Goal: Communication & Community: Answer question/provide support

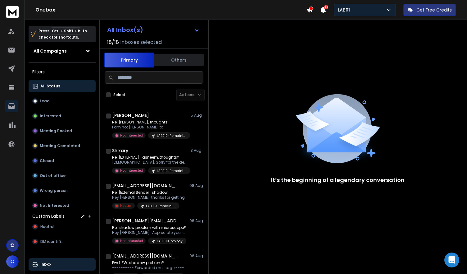
click at [367, 10] on div "LAB01" at bounding box center [365, 10] width 54 height 6
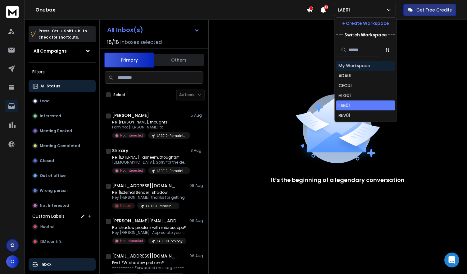
click at [364, 66] on div "My Workspace" at bounding box center [355, 65] width 32 height 6
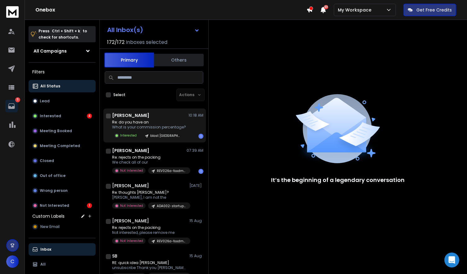
click at [169, 126] on p "What is your commission percentage?" at bounding box center [149, 127] width 74 height 5
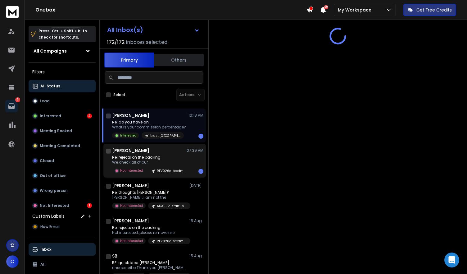
click at [167, 157] on p "Re: rejects on the packing" at bounding box center [149, 157] width 75 height 5
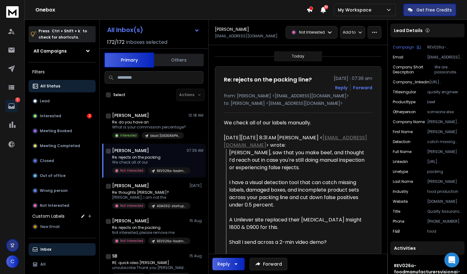
click at [345, 86] on button "Reply" at bounding box center [341, 88] width 12 height 6
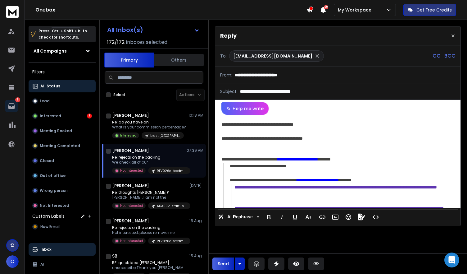
click at [299, 140] on div "**********" at bounding box center [335, 138] width 227 height 7
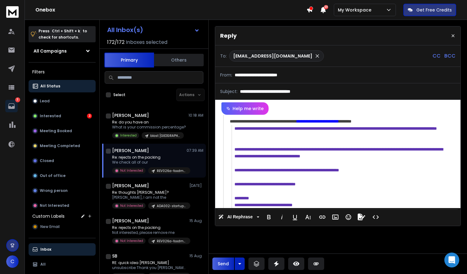
scroll to position [124, 0]
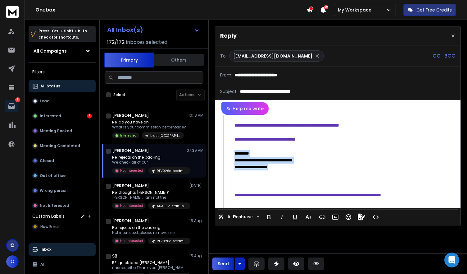
drag, startPoint x: 278, startPoint y: 168, endPoint x: 234, endPoint y: 152, distance: 47.1
click at [235, 152] on div "**********" at bounding box center [344, 139] width 218 height 118
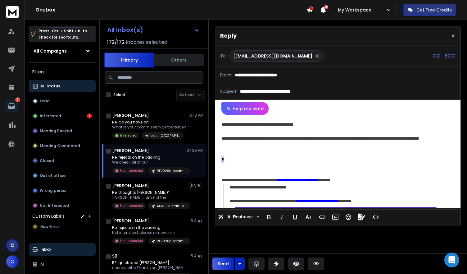
drag, startPoint x: 236, startPoint y: 159, endPoint x: 221, endPoint y: 159, distance: 14.9
click at [222, 159] on div "*" at bounding box center [335, 159] width 227 height 7
click at [246, 159] on div "**********" at bounding box center [335, 159] width 227 height 7
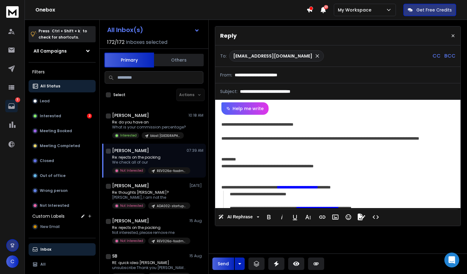
click at [296, 166] on div "**********" at bounding box center [335, 166] width 227 height 7
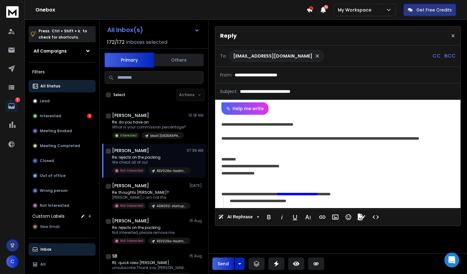
click at [402, 138] on div "**********" at bounding box center [335, 142] width 227 height 14
click at [331, 137] on div "**********" at bounding box center [335, 142] width 227 height 14
click at [361, 137] on div "**********" at bounding box center [335, 142] width 227 height 14
click at [362, 137] on div "**********" at bounding box center [335, 142] width 227 height 14
click at [366, 139] on div "**********" at bounding box center [335, 142] width 227 height 14
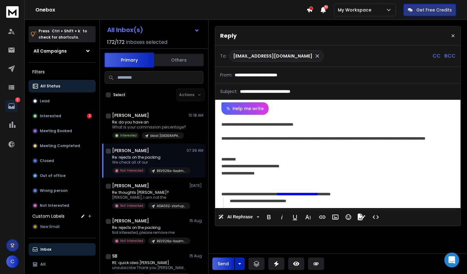
click at [219, 261] on button "Send" at bounding box center [224, 263] width 22 height 12
click at [181, 59] on button "Others" at bounding box center [179, 60] width 50 height 14
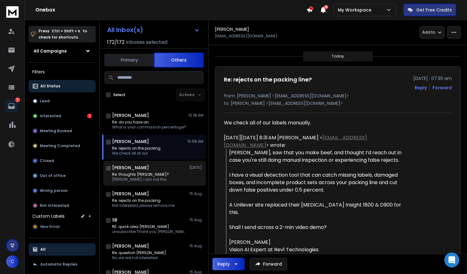
click at [157, 169] on div "Eric Schacht 16 Aug" at bounding box center [157, 167] width 91 height 6
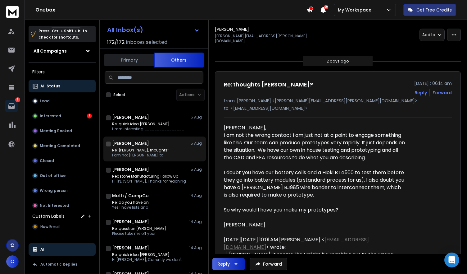
scroll to position [186, 0]
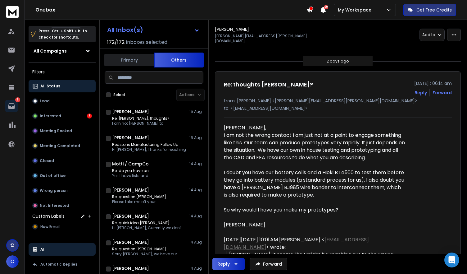
click at [142, 62] on button "Primary" at bounding box center [129, 60] width 50 height 14
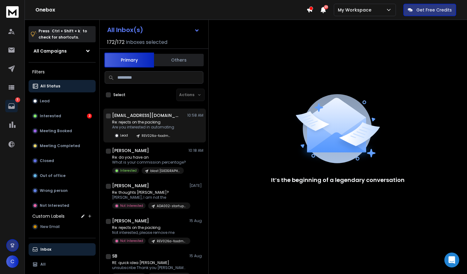
click at [157, 124] on p "Re: rejects on the packing" at bounding box center [143, 122] width 63 height 5
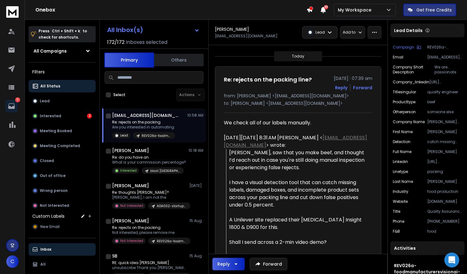
click at [331, 36] on div "Lead" at bounding box center [320, 32] width 35 height 12
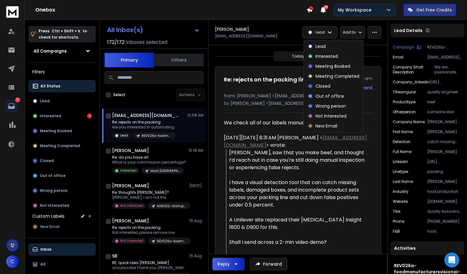
click at [365, 12] on p "My Workspace" at bounding box center [356, 10] width 36 height 6
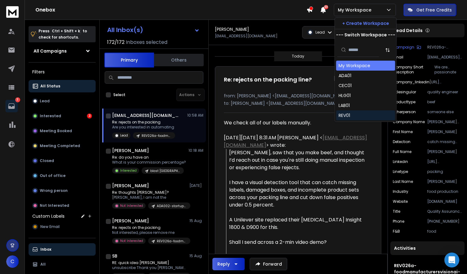
click at [349, 113] on div "REV01" at bounding box center [344, 115] width 11 height 6
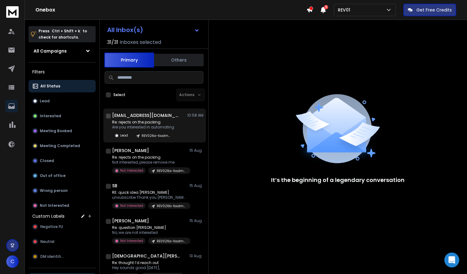
click at [149, 115] on h1 "tstarkey@marksburyfarm.com" at bounding box center [146, 115] width 68 height 6
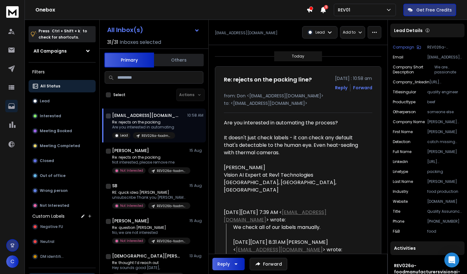
click at [327, 39] on div "tstarkey@marksburyfarm.com Lead Add to Lead Add to" at bounding box center [298, 32] width 179 height 25
click at [326, 34] on div "Lead" at bounding box center [320, 32] width 35 height 12
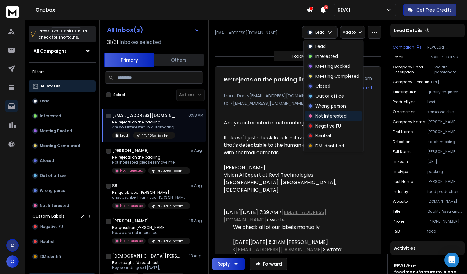
click at [328, 113] on p "Not Interested" at bounding box center [331, 116] width 31 height 6
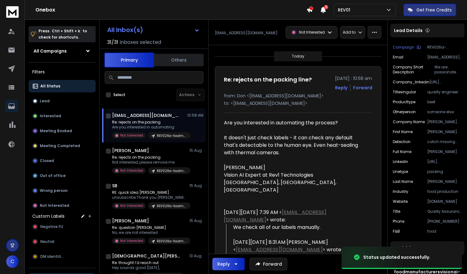
click at [176, 56] on button "Others" at bounding box center [179, 60] width 50 height 14
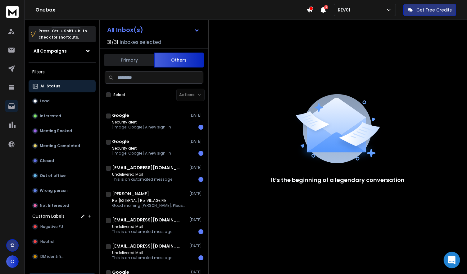
click at [450, 260] on icon "Open Intercom Messenger" at bounding box center [451, 260] width 7 height 8
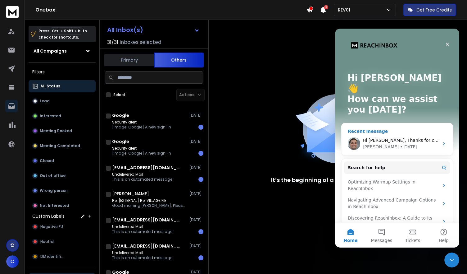
click at [426, 144] on div "Raj • 1d ago" at bounding box center [401, 147] width 76 height 7
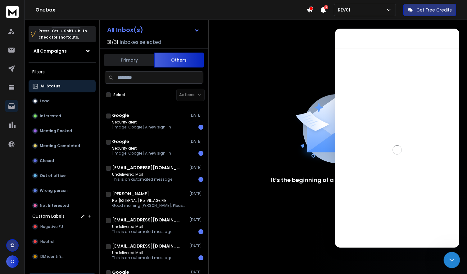
click at [450, 259] on icon "Close Intercom Messenger" at bounding box center [451, 259] width 4 height 2
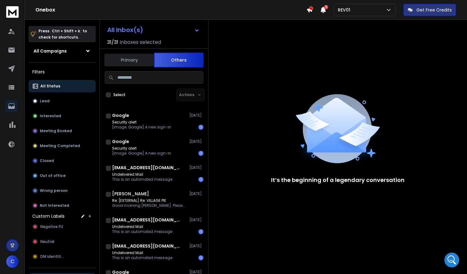
click at [137, 63] on button "Primary" at bounding box center [129, 60] width 50 height 14
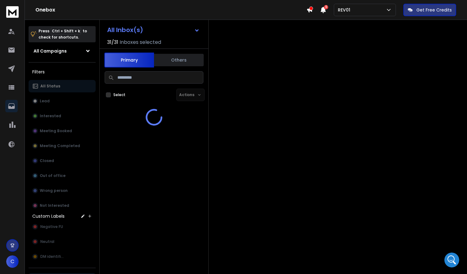
scroll to position [7143, 0]
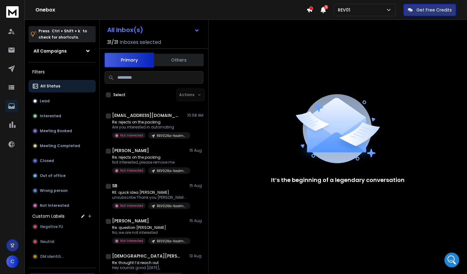
click at [179, 64] on button "Others" at bounding box center [179, 60] width 50 height 14
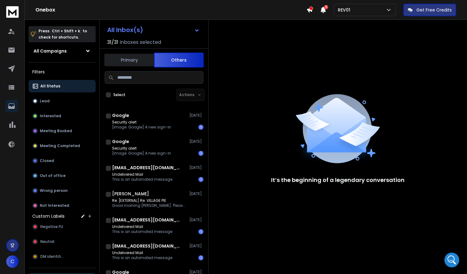
click at [141, 61] on button "Primary" at bounding box center [129, 60] width 50 height 14
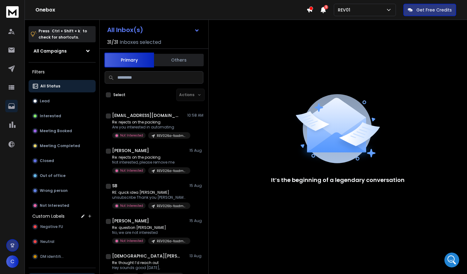
click at [53, 87] on p "All Status" at bounding box center [50, 86] width 20 height 5
click at [363, 7] on div "REV01" at bounding box center [365, 10] width 54 height 6
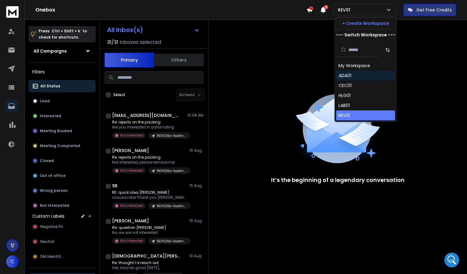
click at [353, 77] on div "ADA01" at bounding box center [365, 76] width 59 height 10
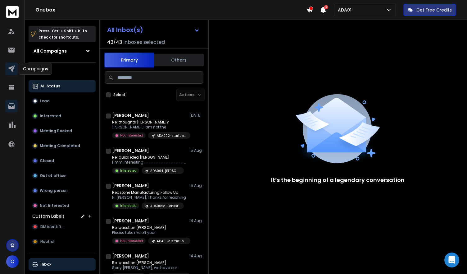
click at [13, 64] on link at bounding box center [11, 68] width 12 height 12
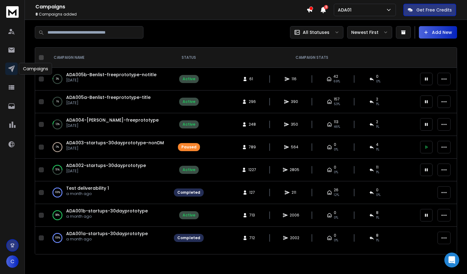
click at [111, 232] on span "ADA001a-startups-30dayprototype" at bounding box center [107, 233] width 82 height 6
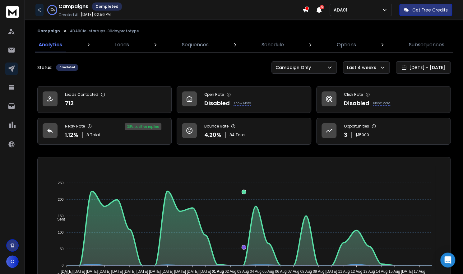
click at [41, 10] on icon at bounding box center [40, 10] width 6 height 6
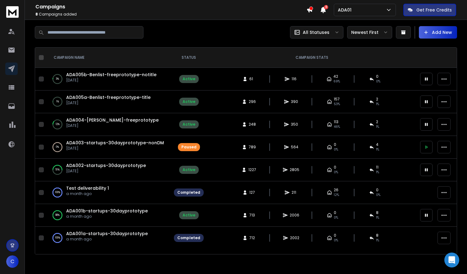
click at [108, 210] on span "ADA001b-startups-30dayprototype" at bounding box center [107, 211] width 82 height 6
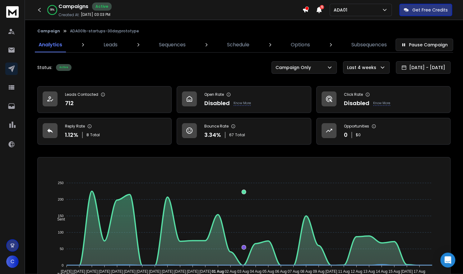
click at [56, 29] on button "Campaign" at bounding box center [48, 31] width 23 height 5
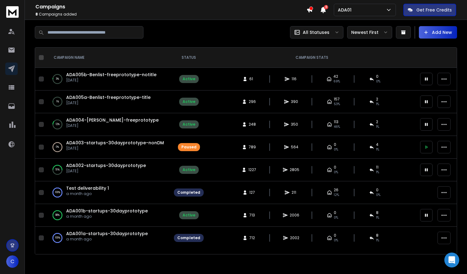
click at [102, 166] on span "ADA002-startups-30dayprototype" at bounding box center [106, 165] width 80 height 6
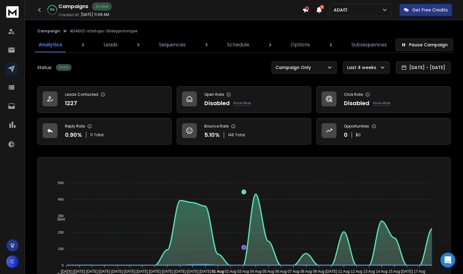
click at [44, 29] on button "Campaign" at bounding box center [48, 31] width 23 height 5
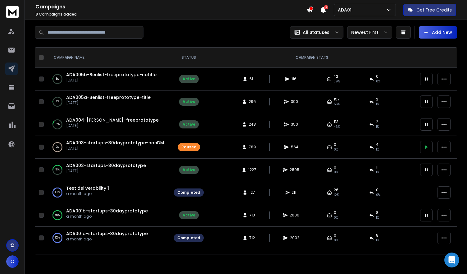
click at [99, 143] on span "ADA003-startups-30dayprototype-nonDM" at bounding box center [115, 143] width 98 height 6
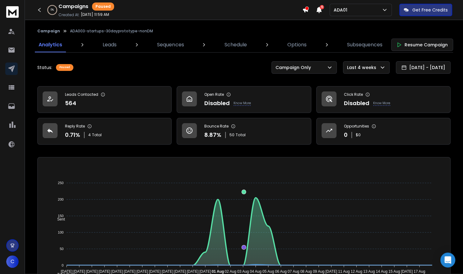
click at [48, 30] on button "Campaign" at bounding box center [48, 31] width 23 height 5
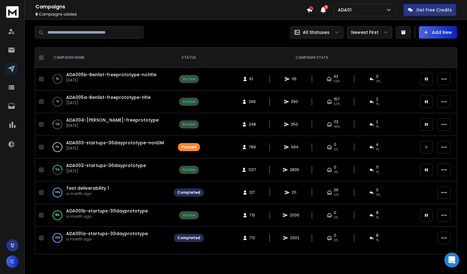
click at [113, 120] on span "ADA004-[PERSON_NAME]-freeprototype" at bounding box center [112, 120] width 93 height 6
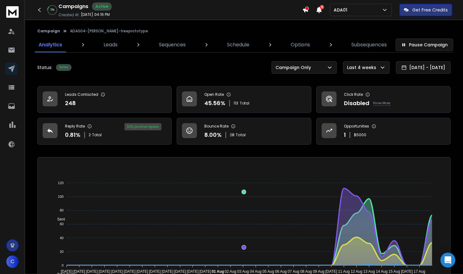
click at [56, 30] on button "Campaign" at bounding box center [48, 31] width 23 height 5
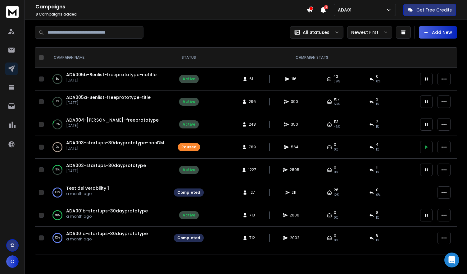
click at [107, 96] on span "ADA005a-Benlist-freeprototype-title" at bounding box center [108, 97] width 85 height 6
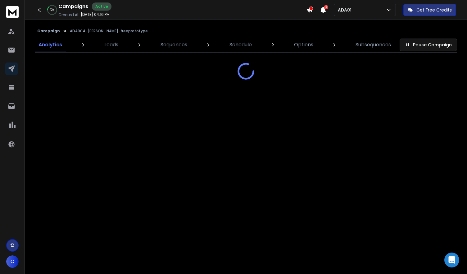
click at [46, 34] on div "Campaign ADA004-Chrislist-freeprototype" at bounding box center [246, 31] width 423 height 10
click at [48, 31] on button "Campaign" at bounding box center [48, 31] width 23 height 5
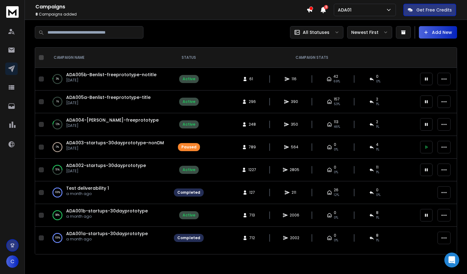
click at [115, 97] on span "ADA005a-Benlist-freeprototype-title" at bounding box center [108, 97] width 85 height 6
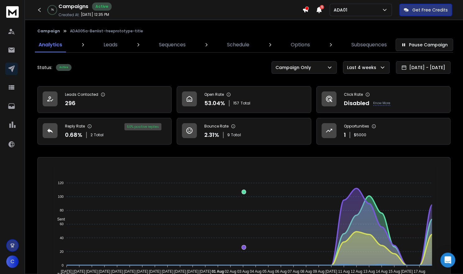
click at [57, 30] on button "Campaign" at bounding box center [48, 31] width 23 height 5
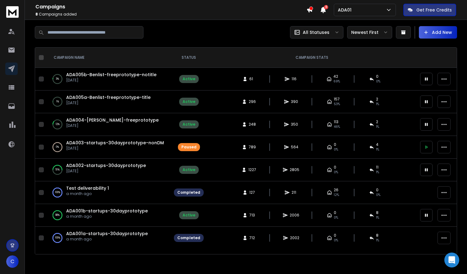
click at [119, 81] on p "9 days ago" at bounding box center [111, 80] width 90 height 5
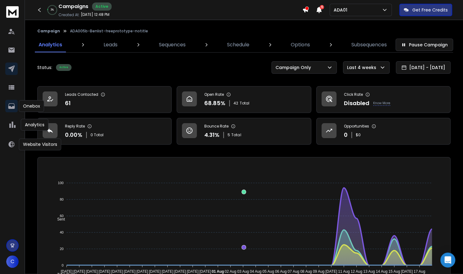
click at [14, 103] on icon at bounding box center [11, 105] width 7 height 7
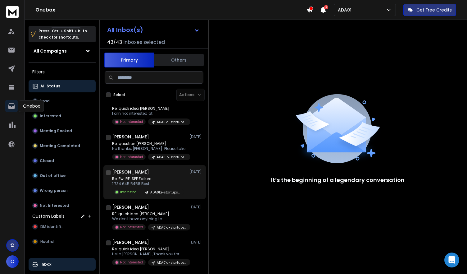
scroll to position [751, 0]
click at [158, 182] on p "1 734 645 5458 Best" at bounding box center [148, 183] width 72 height 5
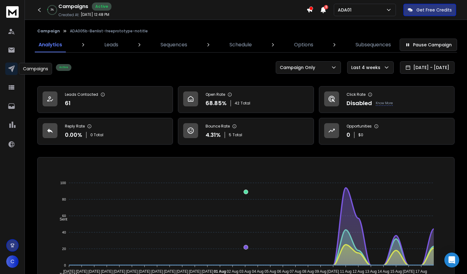
click at [15, 99] on div at bounding box center [12, 89] width 14 height 128
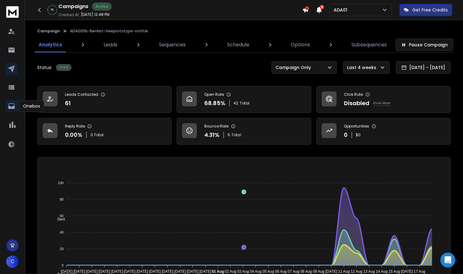
click at [14, 105] on icon at bounding box center [11, 105] width 7 height 7
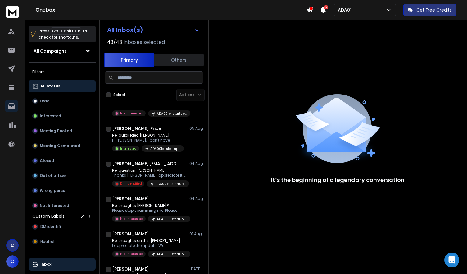
scroll to position [323, 0]
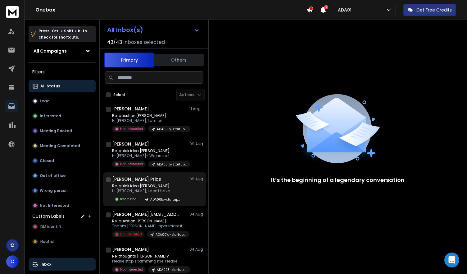
click at [154, 180] on div "Griffin Price 05 Aug" at bounding box center [157, 179] width 91 height 6
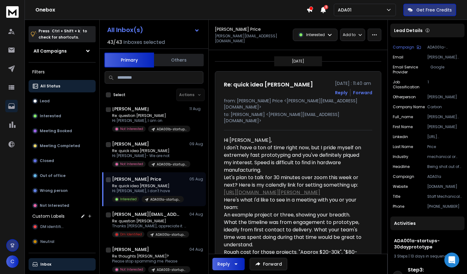
click at [312, 98] on p "from: Griffin Price <griffin@carbon3d.com>" at bounding box center [298, 104] width 149 height 12
drag, startPoint x: 313, startPoint y: 95, endPoint x: 266, endPoint y: 95, distance: 46.6
click at [266, 98] on p "from: Griffin Price <griffin@carbon3d.com>" at bounding box center [298, 104] width 149 height 12
drag, startPoint x: 265, startPoint y: 95, endPoint x: 313, endPoint y: 96, distance: 47.5
click at [313, 98] on p "from: Griffin Price <griffin@carbon3d.com>" at bounding box center [298, 104] width 149 height 12
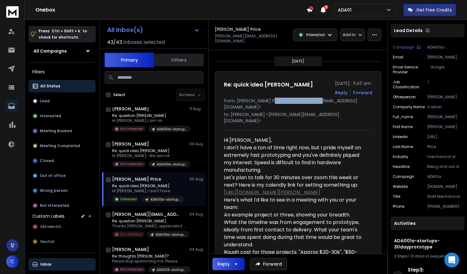
copy p "griffin@carbon3d.com"
click at [434, 117] on p "Griffin Price" at bounding box center [445, 116] width 35 height 5
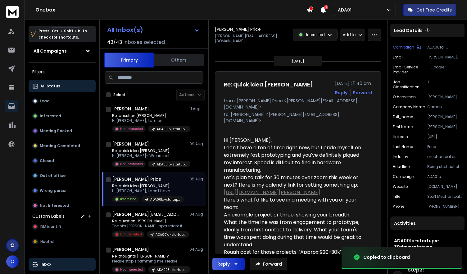
click at [428, 106] on p "Carbon" at bounding box center [445, 106] width 35 height 5
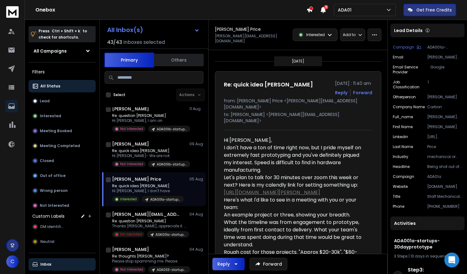
click at [438, 196] on p "Staff Mechanical Design Engineer" at bounding box center [445, 196] width 35 height 5
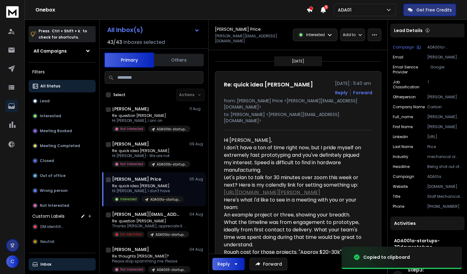
click at [439, 136] on p "http://www.linkedin.com/in/griffinprice" at bounding box center [445, 136] width 35 height 5
click at [436, 187] on p "carbon3d.com" at bounding box center [445, 186] width 35 height 5
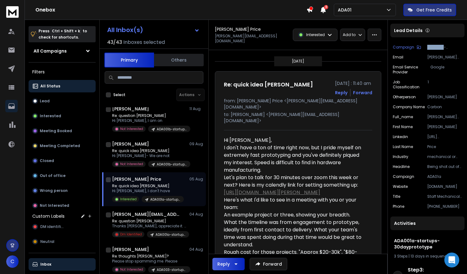
copy p "ADA001a"
drag, startPoint x: 442, startPoint y: 48, endPoint x: 426, endPoint y: 48, distance: 15.6
click at [428, 48] on p "ADA001a-startups-30dayprototype" at bounding box center [445, 47] width 35 height 5
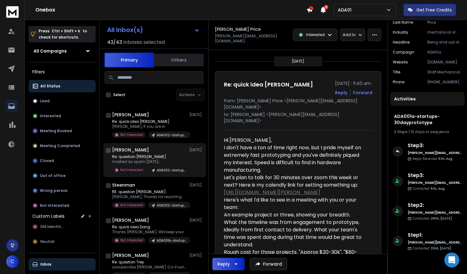
scroll to position [509, 0]
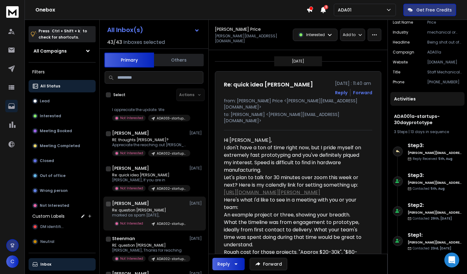
click at [155, 202] on div "Ryan Biggs 30 Jul" at bounding box center [157, 203] width 91 height 6
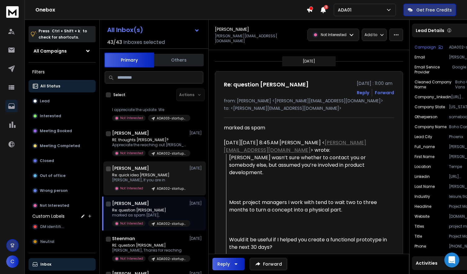
click at [157, 171] on div "Jagadish Cherukuri 30 Jul Re: quick idea Jagadish Chris, If you are in Not Inte…" at bounding box center [157, 178] width 91 height 26
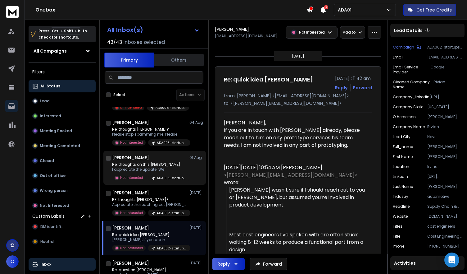
scroll to position [447, 0]
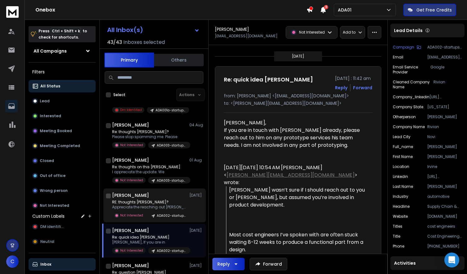
click at [147, 196] on div "Jayaraman 31 Jul" at bounding box center [157, 195] width 91 height 6
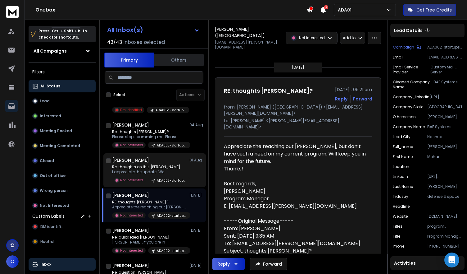
click at [145, 159] on h1 "Chris L Ashbaugh" at bounding box center [130, 160] width 37 height 6
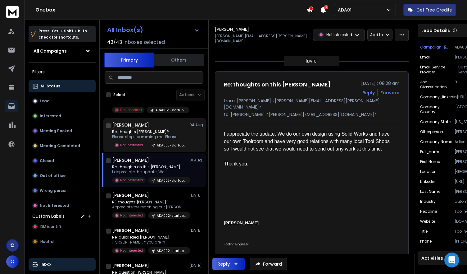
click at [148, 125] on div "Peter Wong 04 Aug" at bounding box center [157, 125] width 91 height 6
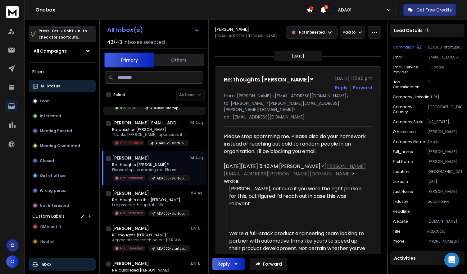
scroll to position [354, 0]
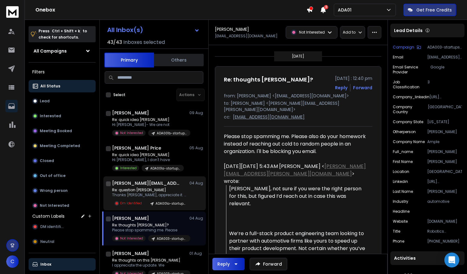
click at [156, 190] on p "Re: question Emily" at bounding box center [149, 189] width 75 height 5
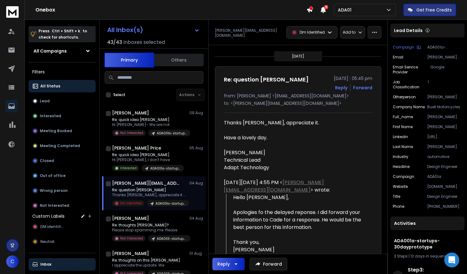
scroll to position [323, 0]
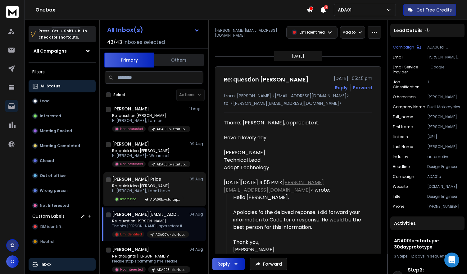
click at [154, 185] on p "Re: quick idea Griffin" at bounding box center [148, 185] width 72 height 5
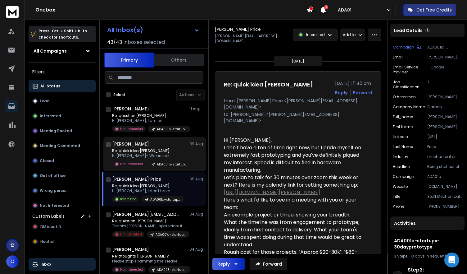
click at [136, 152] on p "Re: quick idea William" at bounding box center [149, 150] width 75 height 5
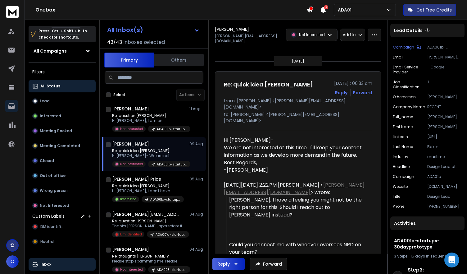
click at [315, 33] on p "Not Interested" at bounding box center [312, 34] width 26 height 5
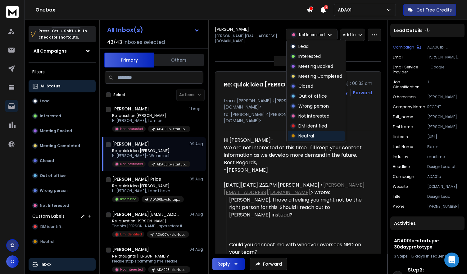
click at [310, 133] on p "Neutral" at bounding box center [307, 136] width 16 height 6
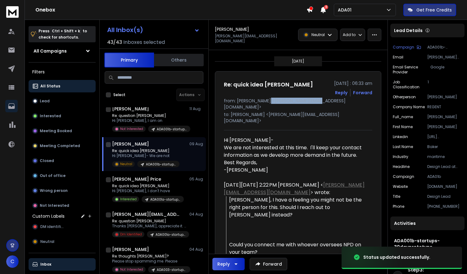
drag, startPoint x: 318, startPoint y: 96, endPoint x: 266, endPoint y: 96, distance: 51.6
click at [266, 98] on p "from: Bryan Baker <bryan@regentcraft.com>" at bounding box center [298, 104] width 149 height 12
copy p "bryan@regentcraft.com"
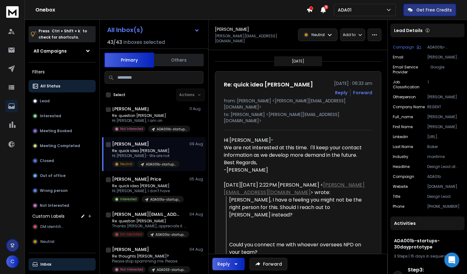
click at [438, 55] on p "bryan@regentcraft.com" at bounding box center [445, 57] width 35 height 5
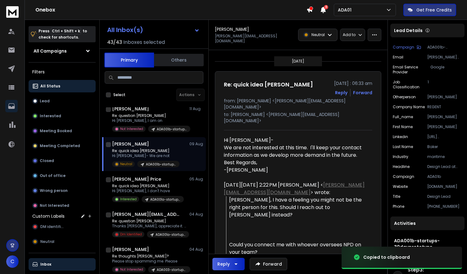
click at [441, 116] on p "William Baker" at bounding box center [445, 116] width 35 height 5
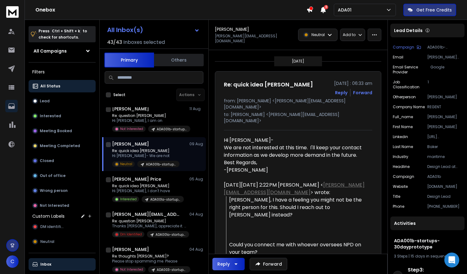
click at [431, 106] on p "REGENT" at bounding box center [445, 106] width 35 height 5
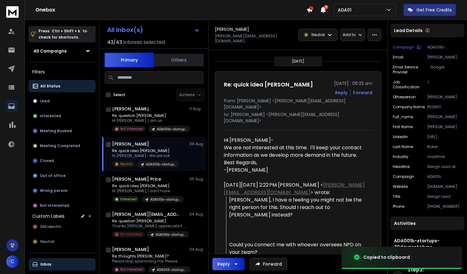
drag, startPoint x: 435, startPoint y: 197, endPoint x: 393, endPoint y: 159, distance: 56.3
click at [435, 196] on p "Design Lead" at bounding box center [445, 196] width 35 height 5
click at [441, 186] on p "regentcraft.com" at bounding box center [445, 186] width 35 height 5
drag, startPoint x: 433, startPoint y: 136, endPoint x: 243, endPoint y: 6, distance: 229.7
click at [433, 136] on p "http://www.linkedin.com/in/william-bryan-baker-b7114014a" at bounding box center [445, 136] width 35 height 5
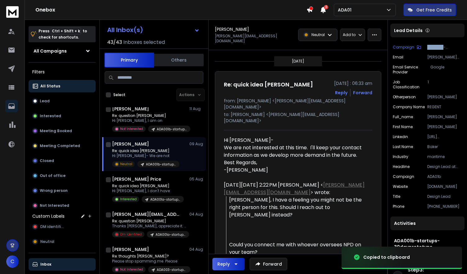
drag, startPoint x: 442, startPoint y: 47, endPoint x: 424, endPoint y: 46, distance: 17.1
click at [424, 46] on div "Campaign ADA001b-startups-30dayprototype" at bounding box center [427, 47] width 69 height 5
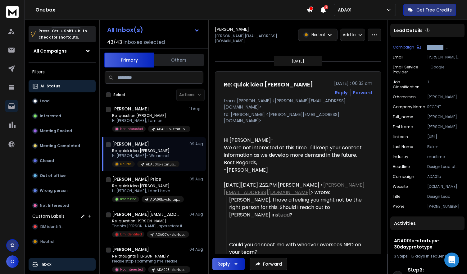
copy p "ADA001b"
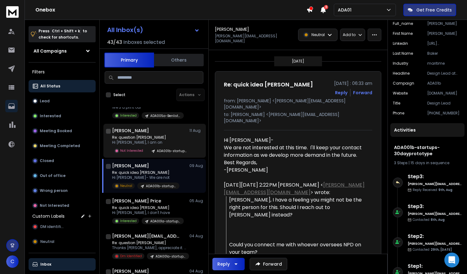
scroll to position [260, 0]
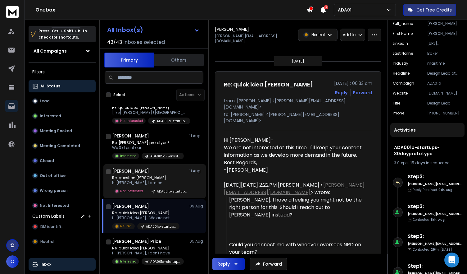
click at [148, 180] on p "Hi [PERSON_NAME], I am on" at bounding box center [149, 182] width 75 height 5
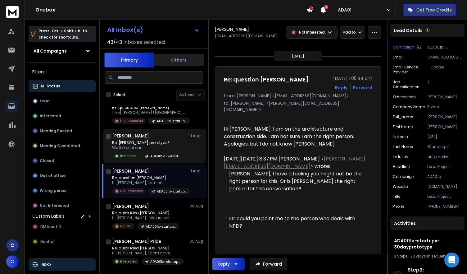
click at [148, 154] on div at bounding box center [147, 156] width 4 height 4
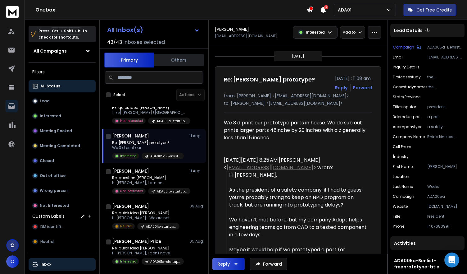
drag, startPoint x: 296, startPoint y: 138, endPoint x: 220, endPoint y: 120, distance: 77.9
click at [220, 120] on div "Re: Bruce prototype? 11 August 2025 : 11:08 am Reply Forward from: bruce weeks …" at bounding box center [298, 218] width 167 height 305
drag, startPoint x: 323, startPoint y: 95, endPoint x: 268, endPoint y: 94, distance: 54.7
click at [268, 94] on p "from: bruce weeks <bruceweeks5@gmail.com>" at bounding box center [298, 96] width 149 height 6
copy p "bruceweeks5@gmail.com"
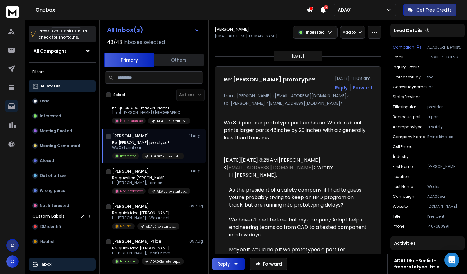
click at [434, 137] on p "Rhino kinetics football" at bounding box center [445, 136] width 35 height 5
click at [430, 166] on p "Bruce" at bounding box center [445, 166] width 35 height 5
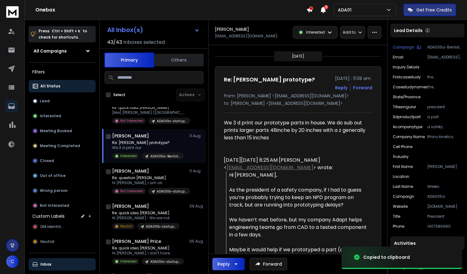
click at [433, 216] on p "President" at bounding box center [445, 216] width 35 height 5
click at [435, 205] on p "rhinokineticsfootball.com" at bounding box center [445, 206] width 35 height 5
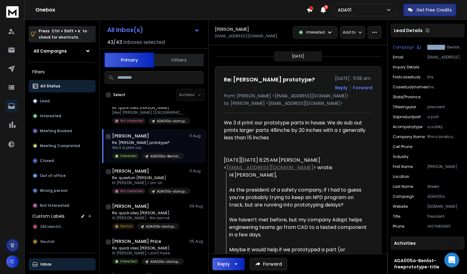
copy p "ADA005a"
drag, startPoint x: 442, startPoint y: 48, endPoint x: 372, endPoint y: 1, distance: 84.9
click at [428, 47] on p "ADA005a-Benlist-freeprototype-title" at bounding box center [445, 47] width 35 height 5
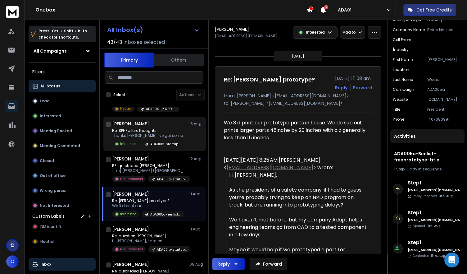
scroll to position [198, 0]
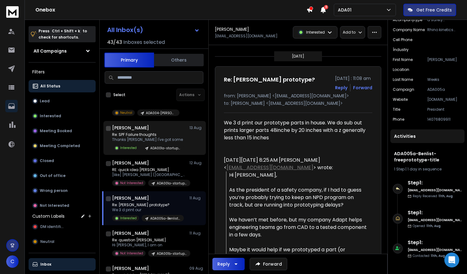
click at [147, 140] on p "Thanks Christian I've got some" at bounding box center [148, 139] width 72 height 5
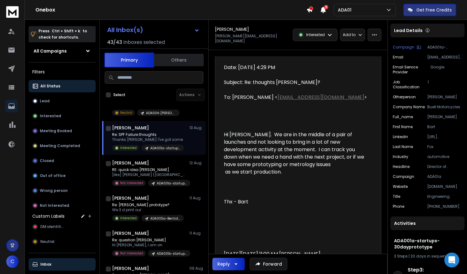
scroll to position [808, 0]
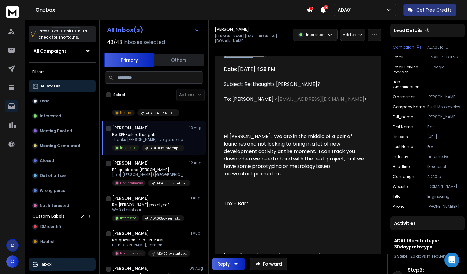
copy link "bart@buellmotorcycle.com"
drag, startPoint x: 331, startPoint y: 85, endPoint x: 265, endPoint y: 84, distance: 65.9
click at [264, 58] on div "From: Bart Fox < bart@buellmotorcycle.com >" at bounding box center [296, 50] width 144 height 15
click at [442, 58] on p "bart@buellmotorcycle.com" at bounding box center [445, 57] width 35 height 5
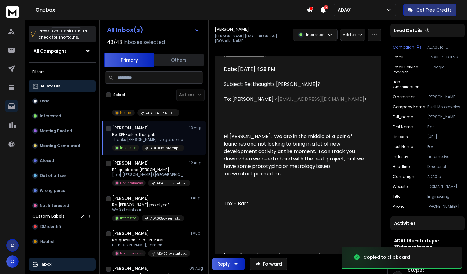
click at [439, 136] on p "http://www.linkedin.com/in/bart-fox-4616a314" at bounding box center [445, 136] width 35 height 5
click at [435, 105] on p "Buell Motorcycles" at bounding box center [445, 106] width 35 height 5
click at [428, 115] on p "Bart Fox" at bounding box center [445, 116] width 35 height 5
click at [435, 195] on p "Engineering" at bounding box center [445, 196] width 35 height 5
click at [438, 187] on p "buellmotorcycle.com" at bounding box center [445, 186] width 35 height 5
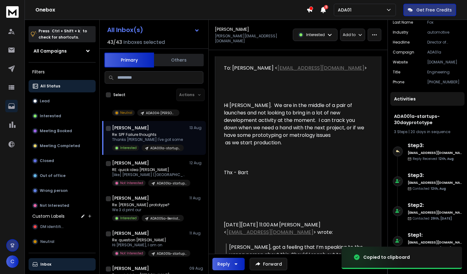
scroll to position [0, 0]
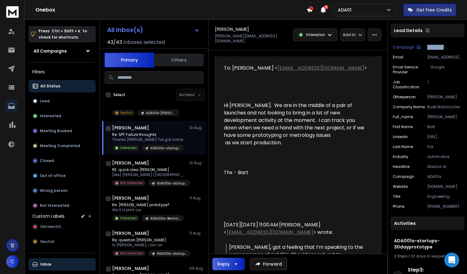
copy p "ADA001a"
drag, startPoint x: 441, startPoint y: 46, endPoint x: 427, endPoint y: 48, distance: 14.7
click at [428, 48] on p "ADA001a-startups-30dayprototype" at bounding box center [445, 47] width 35 height 5
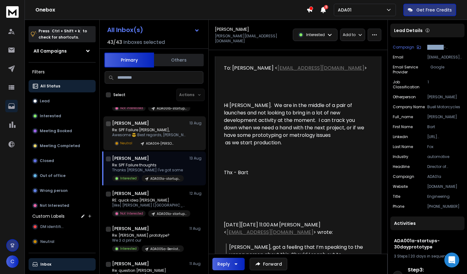
scroll to position [136, 0]
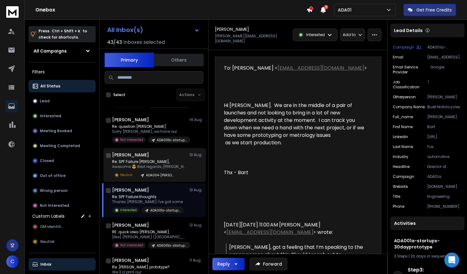
click at [145, 163] on p "Re: SPF Failure [PERSON_NAME]," at bounding box center [149, 161] width 75 height 5
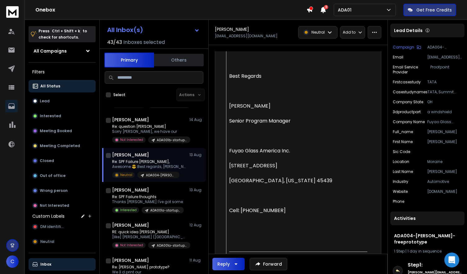
scroll to position [2206, 0]
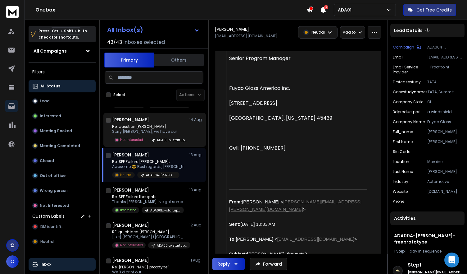
click at [175, 130] on p "Sorry [PERSON_NAME], we have our" at bounding box center [149, 131] width 75 height 5
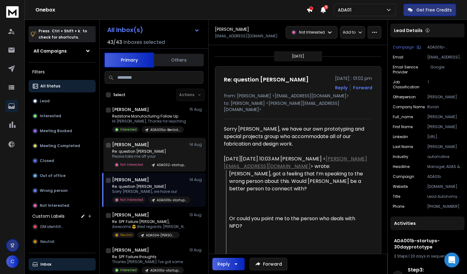
scroll to position [74, 0]
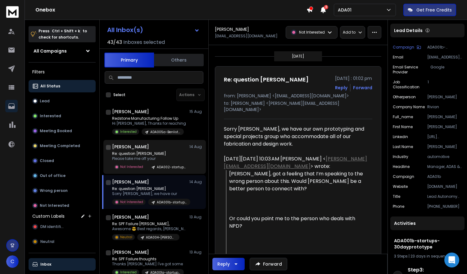
click at [163, 153] on p "Re: question [PERSON_NAME]" at bounding box center [149, 153] width 75 height 5
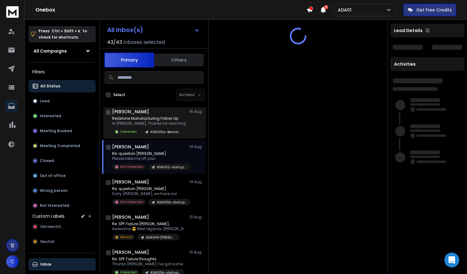
click at [146, 117] on p "Redstone Manufacturing Follow Up" at bounding box center [149, 118] width 74 height 5
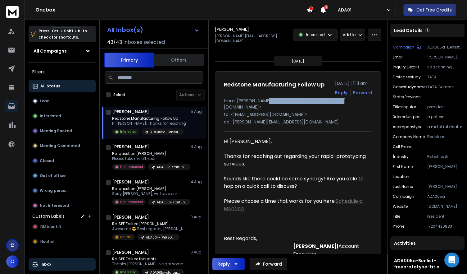
copy p "alec@redstonemanufacturing.com"
drag, startPoint x: 337, startPoint y: 97, endPoint x: 262, endPoint y: 97, distance: 75.5
click at [262, 98] on p "from: Alec Story <alec@redstonemanufacturing.com>" at bounding box center [298, 104] width 149 height 12
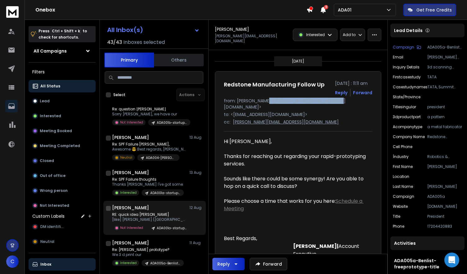
scroll to position [198, 0]
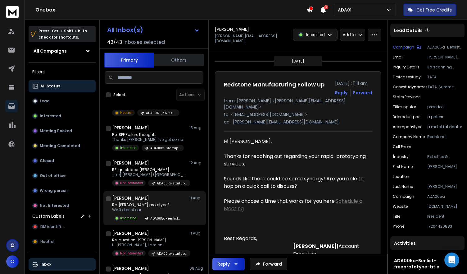
click at [172, 201] on div "bruce weeks 11 Aug Re: Bruce prototype? We 3 d print our Interested ADA005a-Ben…" at bounding box center [157, 208] width 91 height 26
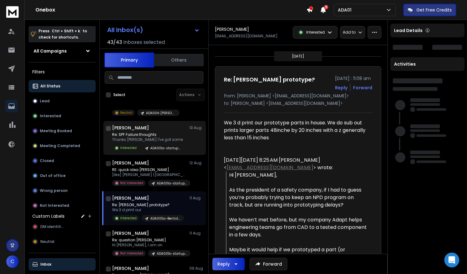
click at [153, 125] on div "Chris Theisen 13 Aug" at bounding box center [157, 128] width 91 height 6
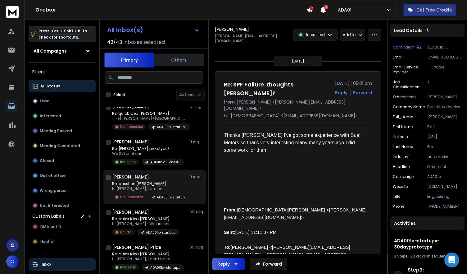
scroll to position [260, 0]
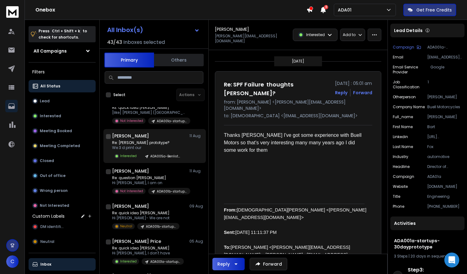
click at [140, 148] on p "We 3 d print our" at bounding box center [148, 147] width 72 height 5
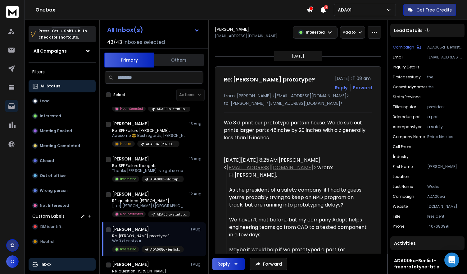
scroll to position [74, 0]
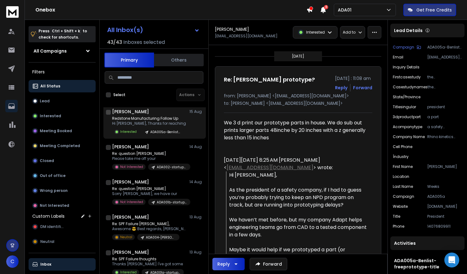
click at [154, 127] on div "Redstone Manufacturing Follow Up Hi Chris, Thanks for reaching Interested ADA00…" at bounding box center [149, 125] width 74 height 19
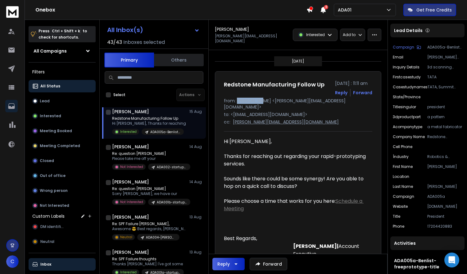
drag, startPoint x: 257, startPoint y: 96, endPoint x: 236, endPoint y: 97, distance: 21.2
click at [236, 98] on p "from: Alec Story <alec@redstonemanufacturing.com>" at bounding box center [298, 104] width 149 height 12
copy p "Alec Story"
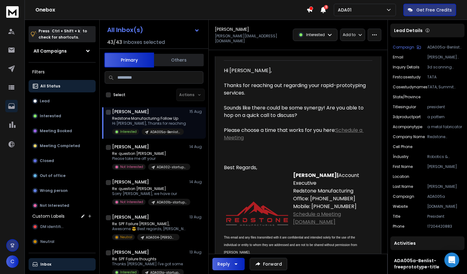
scroll to position [31, 0]
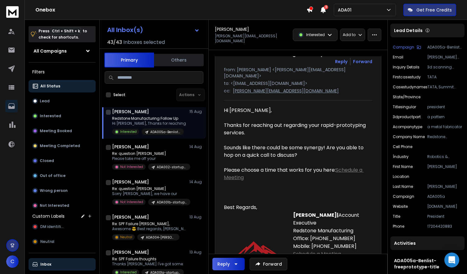
click at [429, 137] on p "Redstone Manufacturing" at bounding box center [445, 136] width 35 height 5
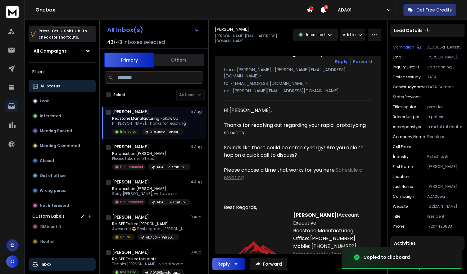
click at [438, 215] on p "President" at bounding box center [445, 216] width 35 height 5
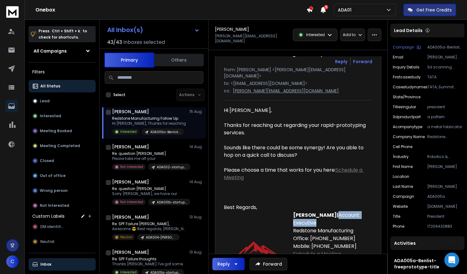
drag, startPoint x: 322, startPoint y: 205, endPoint x: 324, endPoint y: 210, distance: 4.6
click at [324, 211] on p "Alec Story | Account Executive Redstone Manufacturing Office: 216-480-1350 Mobi…" at bounding box center [329, 238] width 72 height 54
click at [439, 205] on p "redstonemanufacturing.com" at bounding box center [445, 206] width 35 height 5
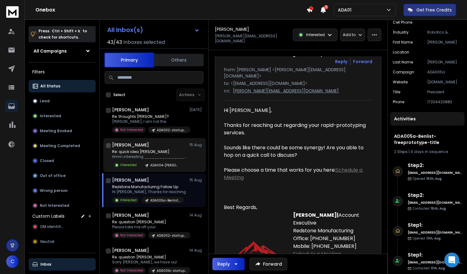
scroll to position [0, 0]
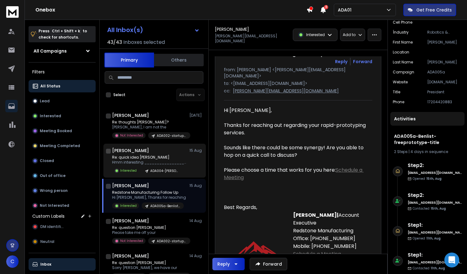
click at [158, 158] on p "Re: quick idea Dana" at bounding box center [149, 157] width 75 height 5
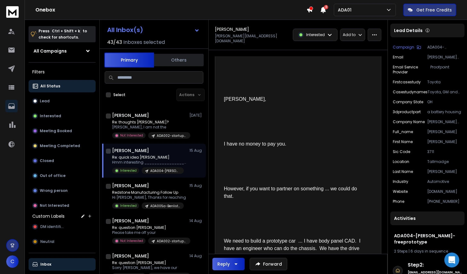
scroll to position [559, 0]
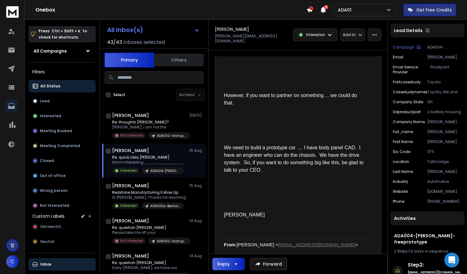
click at [441, 59] on p "dana.myers@myersmotors.com" at bounding box center [445, 57] width 35 height 5
click at [436, 130] on p "Dana Myers" at bounding box center [445, 131] width 35 height 5
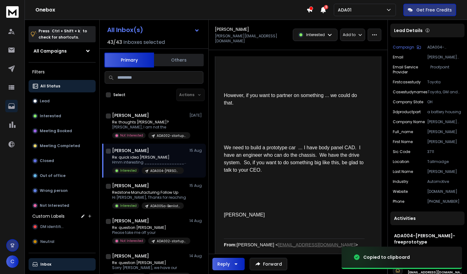
click at [436, 120] on p "Myers Motors LLC" at bounding box center [445, 121] width 35 height 5
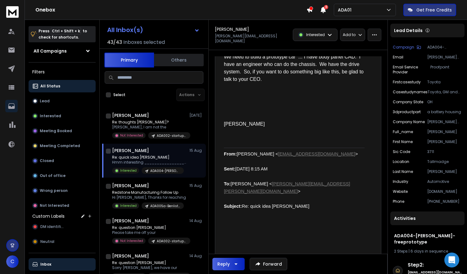
scroll to position [653, 0]
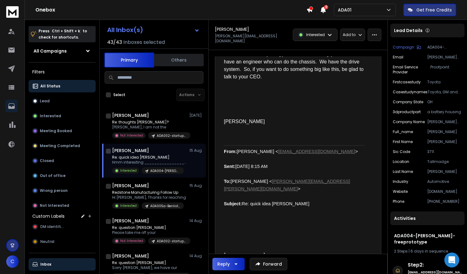
click at [437, 191] on p "myersmotors.com" at bounding box center [445, 191] width 35 height 5
drag, startPoint x: 440, startPoint y: 47, endPoint x: 427, endPoint y: 48, distance: 13.1
click at [428, 48] on p "ADA004-Chrislist-freeprototype" at bounding box center [445, 47] width 35 height 5
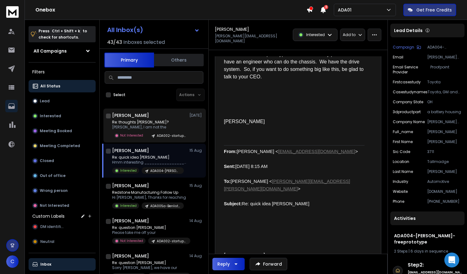
click at [162, 123] on p "Re: thoughts Eric?" at bounding box center [149, 122] width 75 height 5
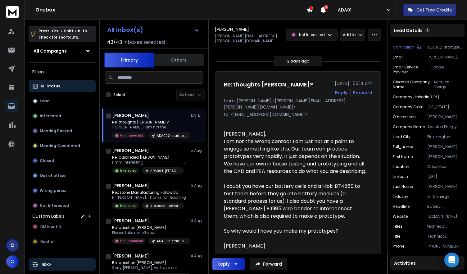
click at [184, 64] on button "Others" at bounding box center [179, 60] width 50 height 14
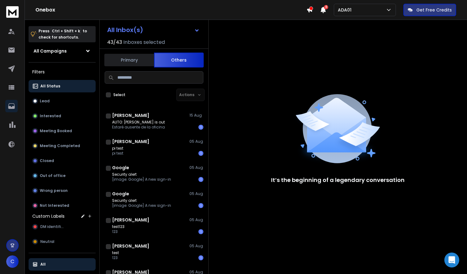
click at [135, 56] on button "Primary" at bounding box center [129, 60] width 50 height 14
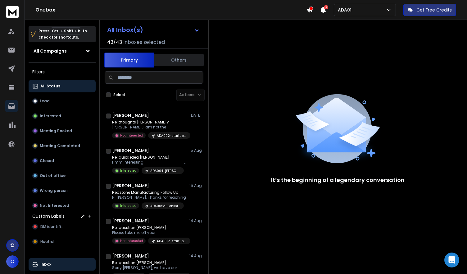
click at [163, 60] on button "Others" at bounding box center [179, 60] width 50 height 14
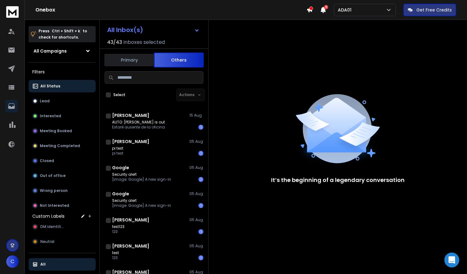
click at [138, 59] on button "Primary" at bounding box center [129, 60] width 50 height 14
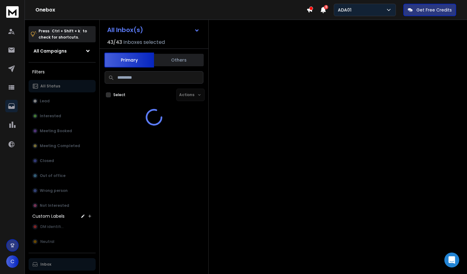
click at [357, 10] on div "ADA01" at bounding box center [365, 10] width 54 height 6
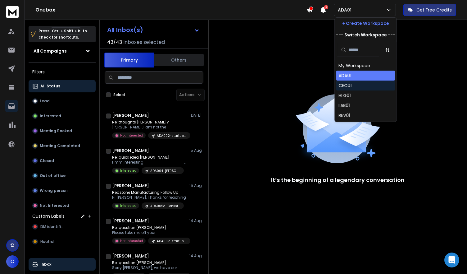
click at [349, 85] on div "CEC01" at bounding box center [345, 85] width 13 height 6
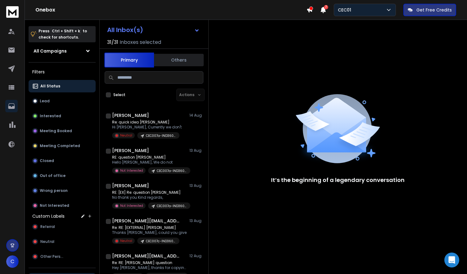
click at [364, 8] on div "CEC01" at bounding box center [365, 10] width 54 height 6
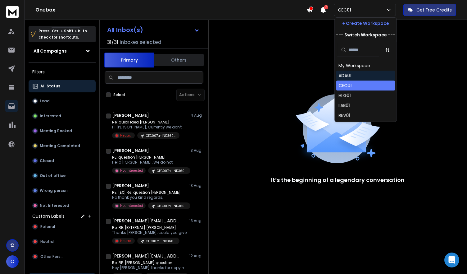
click at [358, 76] on div "ADA01" at bounding box center [365, 76] width 59 height 10
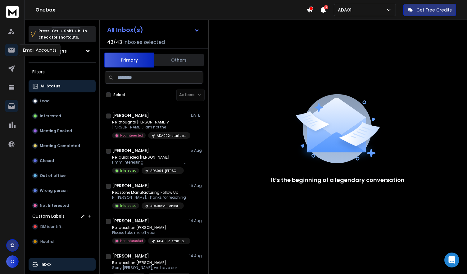
click at [16, 49] on link at bounding box center [11, 50] width 12 height 12
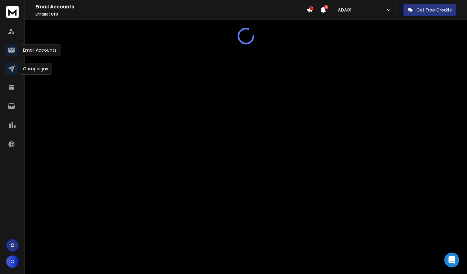
click at [11, 68] on icon at bounding box center [11, 68] width 7 height 7
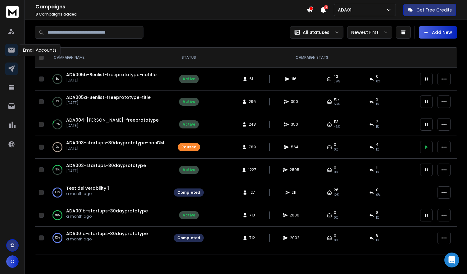
click at [16, 53] on link at bounding box center [11, 50] width 12 height 12
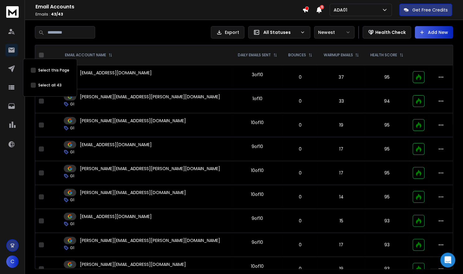
click at [32, 84] on button "Select this Page" at bounding box center [33, 85] width 5 height 5
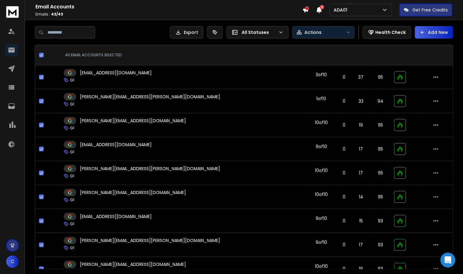
click at [323, 34] on div "Actions" at bounding box center [319, 32] width 47 height 6
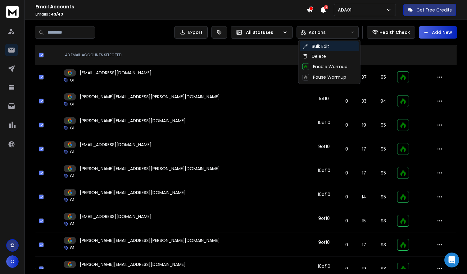
click at [322, 44] on div "Bulk Edit" at bounding box center [316, 46] width 27 height 6
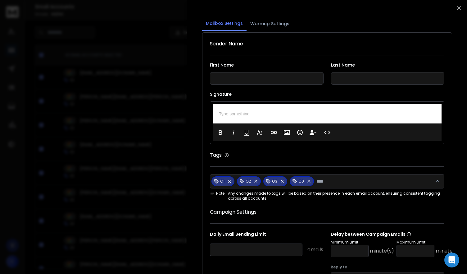
click at [266, 30] on button "Warmup Settings" at bounding box center [270, 24] width 47 height 14
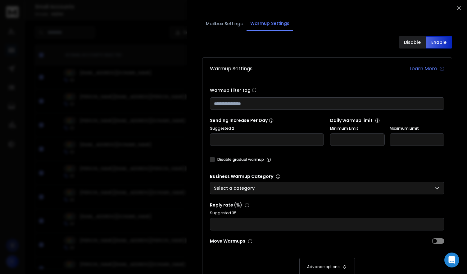
click at [223, 25] on button "Mailbox Settings" at bounding box center [224, 24] width 44 height 14
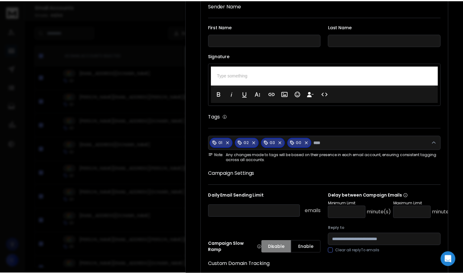
scroll to position [93, 0]
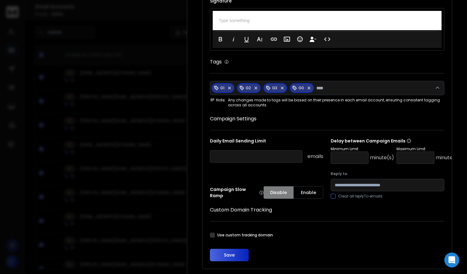
click at [274, 155] on input "number" at bounding box center [256, 156] width 93 height 12
type input "**"
click at [210, 249] on button "Save" at bounding box center [229, 255] width 39 height 12
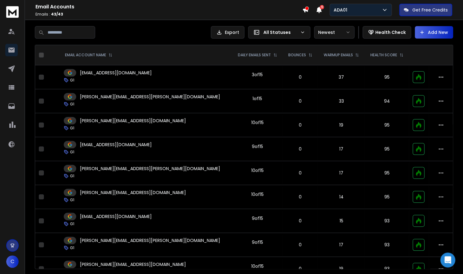
click at [349, 11] on p "ADA01" at bounding box center [341, 10] width 16 height 6
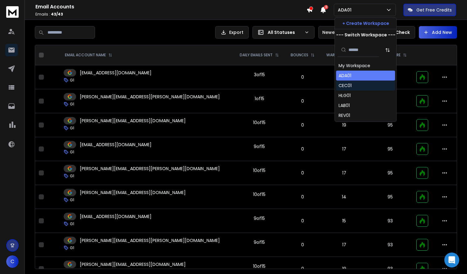
click at [350, 85] on div "CEC01" at bounding box center [345, 85] width 13 height 6
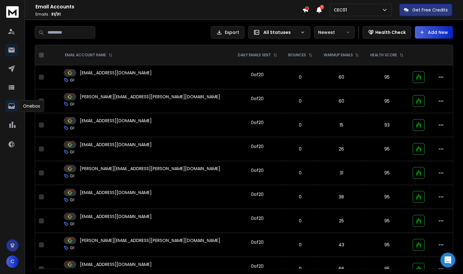
click at [10, 107] on icon at bounding box center [11, 106] width 7 height 6
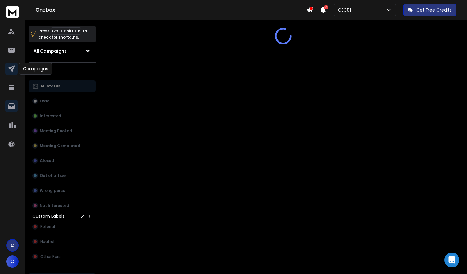
click at [13, 67] on icon at bounding box center [11, 68] width 7 height 7
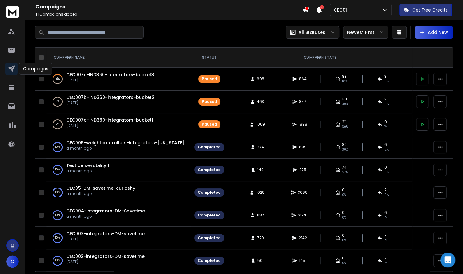
click at [140, 119] on span "CEC007a-IND360-integrators-bucket1" at bounding box center [109, 120] width 87 height 6
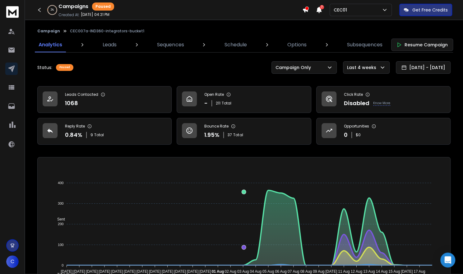
click at [56, 30] on button "Campaign" at bounding box center [48, 31] width 23 height 5
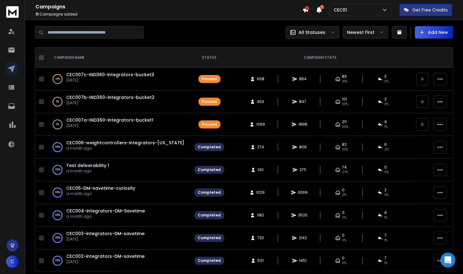
click at [103, 97] on span "CEC007b-IND360-integrators-bucket2" at bounding box center [110, 97] width 88 height 6
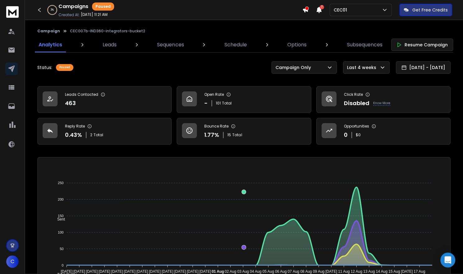
click at [45, 30] on button "Campaign" at bounding box center [48, 31] width 23 height 5
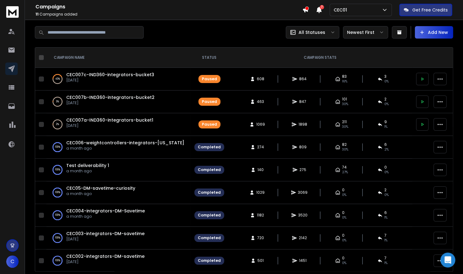
click at [86, 95] on span "CEC007b-IND360-integrators-bucket2" at bounding box center [110, 97] width 88 height 6
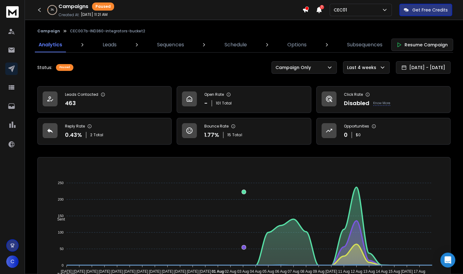
click at [54, 29] on button "Campaign" at bounding box center [48, 31] width 23 height 5
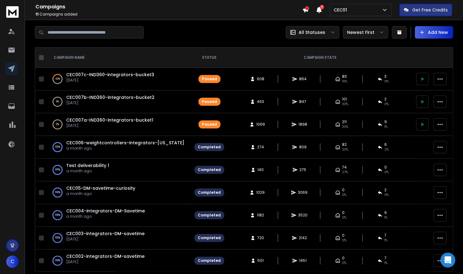
click at [123, 74] on span "CEC007c-IND360-integrators-bucket3" at bounding box center [110, 74] width 88 height 6
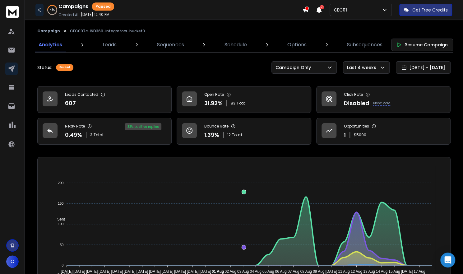
click at [40, 11] on icon at bounding box center [39, 10] width 2 height 4
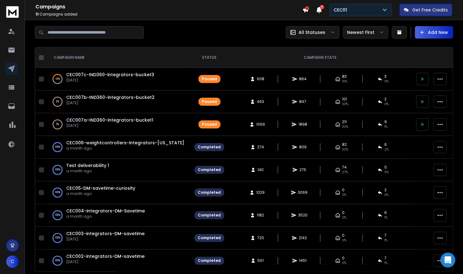
click at [343, 11] on p "CEC01" at bounding box center [341, 10] width 16 height 6
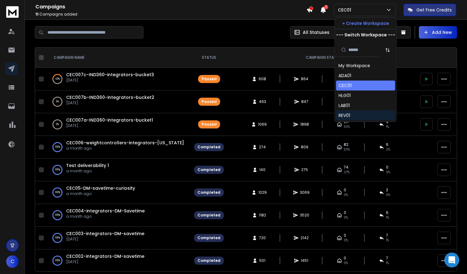
click at [350, 113] on div "REV01" at bounding box center [344, 115] width 11 height 6
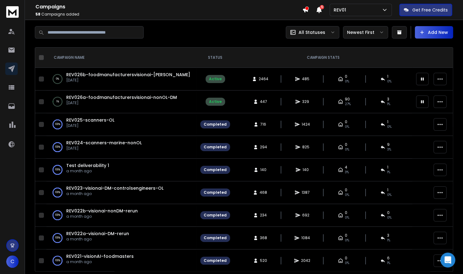
click at [107, 97] on span "REV026a-foodmanufacturersvisionai-nonOL-DM" at bounding box center [121, 97] width 111 height 6
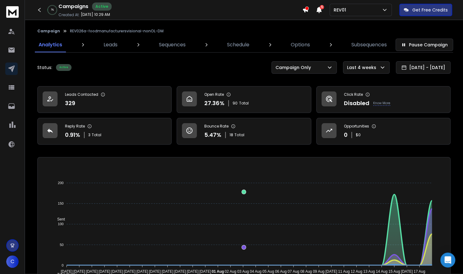
click at [50, 33] on button "Campaign" at bounding box center [48, 31] width 23 height 5
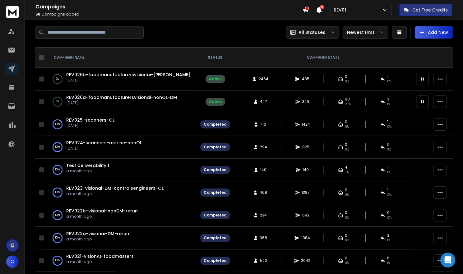
click at [105, 74] on span "REV026b-foodmanufacturersvisionai-OL-DM" at bounding box center [128, 74] width 124 height 6
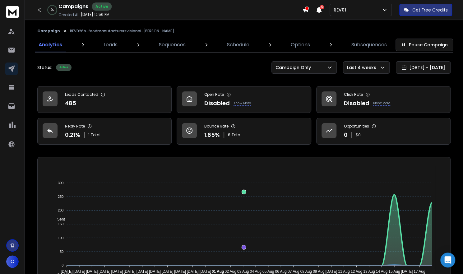
click at [42, 10] on icon at bounding box center [40, 10] width 6 height 6
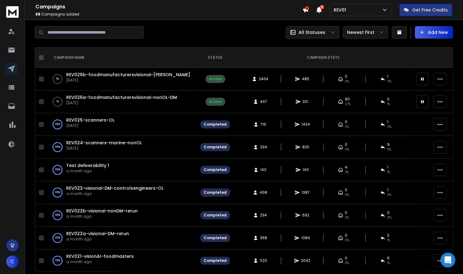
click at [21, 107] on div "C" at bounding box center [12, 137] width 25 height 274
click at [18, 107] on div at bounding box center [12, 107] width 14 height 15
click at [12, 104] on icon at bounding box center [11, 105] width 7 height 7
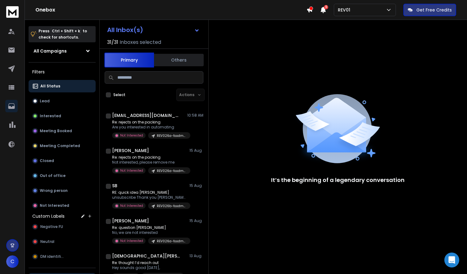
click at [162, 64] on button "Others" at bounding box center [179, 60] width 50 height 14
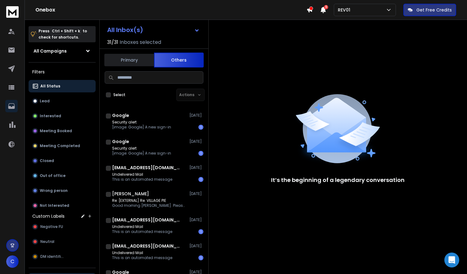
click at [131, 60] on button "Primary" at bounding box center [129, 60] width 50 height 14
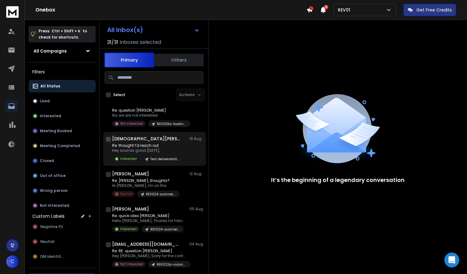
scroll to position [155, 0]
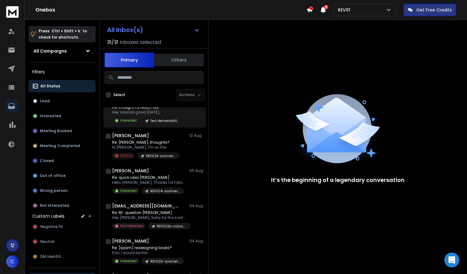
click at [157, 113] on p "Hey sounds good [DATE]," at bounding box center [148, 112] width 72 height 5
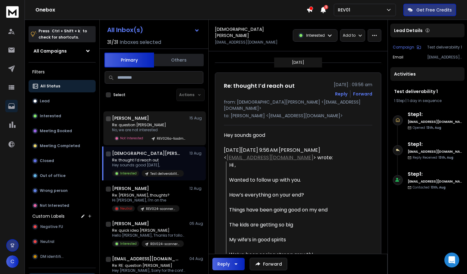
scroll to position [93, 0]
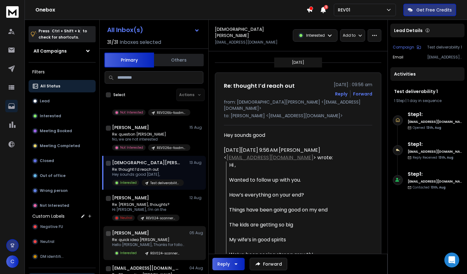
click at [155, 233] on div "Trevor Schultz 05 Aug" at bounding box center [157, 233] width 91 height 6
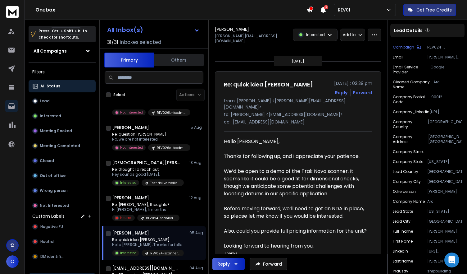
click at [164, 53] on button "Others" at bounding box center [179, 60] width 50 height 14
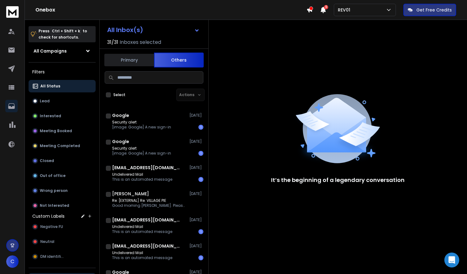
click at [131, 61] on button "Primary" at bounding box center [129, 60] width 50 height 14
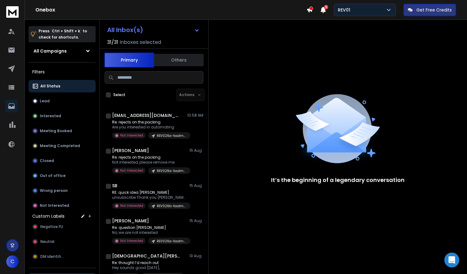
click at [356, 6] on button "REV01" at bounding box center [365, 10] width 62 height 12
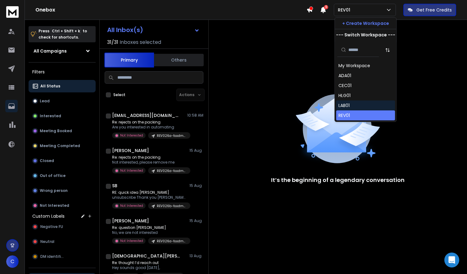
click at [358, 106] on div "LAB01" at bounding box center [365, 105] width 59 height 10
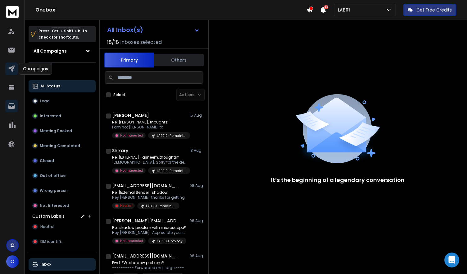
click at [13, 66] on icon at bounding box center [11, 68] width 7 height 7
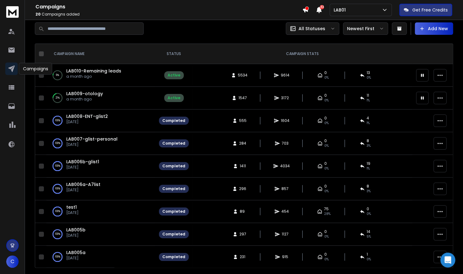
click at [92, 91] on span "LAB009-otology" at bounding box center [84, 93] width 37 height 6
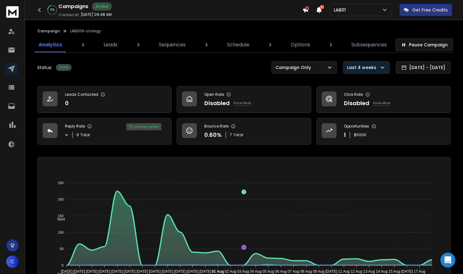
click at [356, 72] on button "Last 4 weeks" at bounding box center [366, 67] width 47 height 12
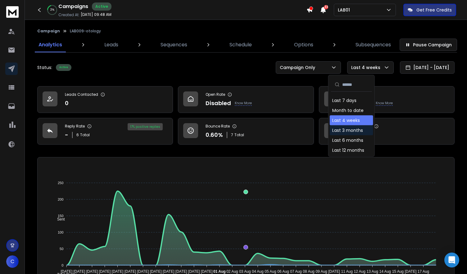
click at [353, 133] on div "Last 3 months" at bounding box center [348, 130] width 31 height 6
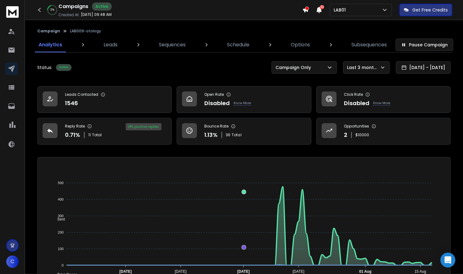
click at [48, 31] on button "Campaign" at bounding box center [48, 31] width 23 height 5
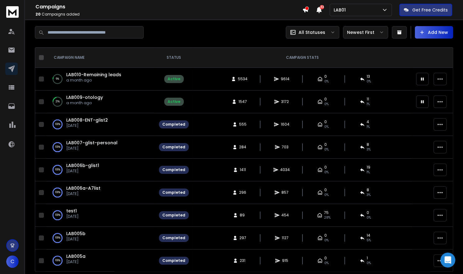
click at [102, 74] on span "LAB010-Remaining leads" at bounding box center [93, 74] width 55 height 6
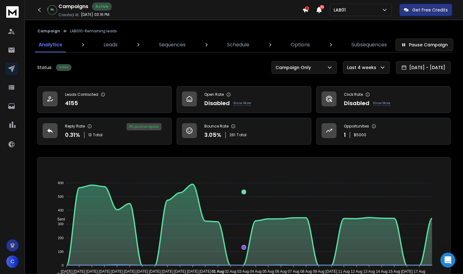
drag, startPoint x: 339, startPoint y: 67, endPoint x: 354, endPoint y: 23, distance: 46.5
click at [347, 67] on p "Last 4 weeks" at bounding box center [363, 67] width 32 height 6
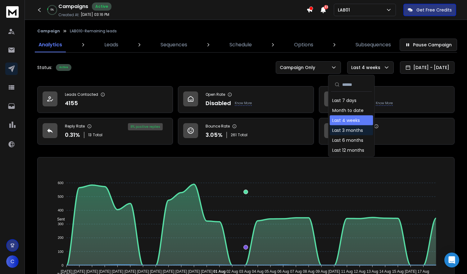
click at [349, 131] on div "Last 3 months" at bounding box center [348, 130] width 31 height 6
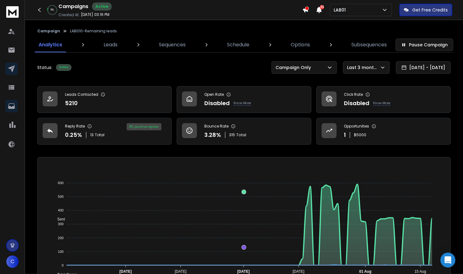
click at [17, 111] on link at bounding box center [11, 106] width 12 height 12
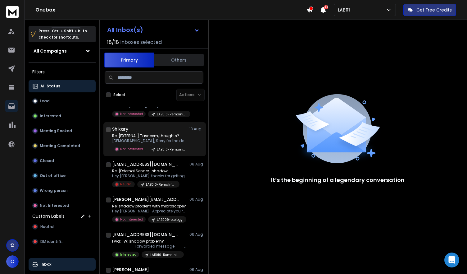
scroll to position [31, 0]
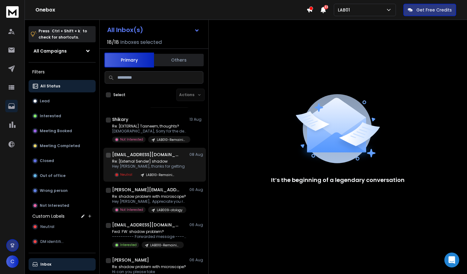
click at [155, 157] on h1 "mwilliams@lcisd.net" at bounding box center [146, 154] width 68 height 6
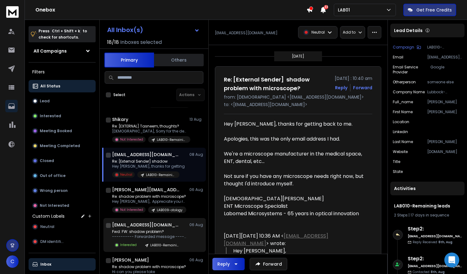
click at [164, 232] on p "Fwd: FW: shadow problem?" at bounding box center [149, 231] width 75 height 5
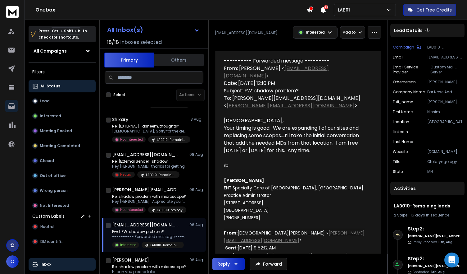
scroll to position [218, 0]
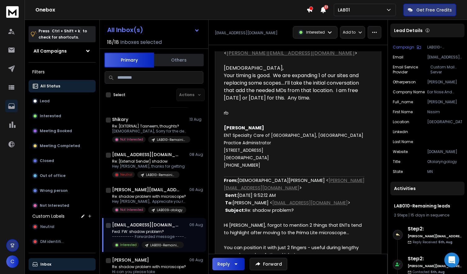
click at [449, 59] on p "nkhabie@entsc.com" at bounding box center [445, 57] width 35 height 5
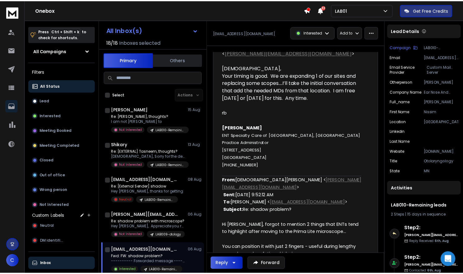
scroll to position [0, 0]
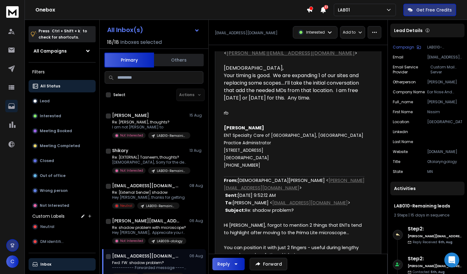
click at [18, 67] on div at bounding box center [12, 69] width 14 height 15
click at [17, 67] on link at bounding box center [11, 68] width 12 height 12
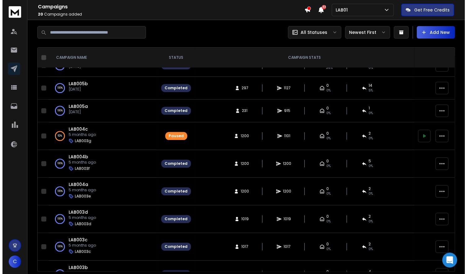
scroll to position [155, 0]
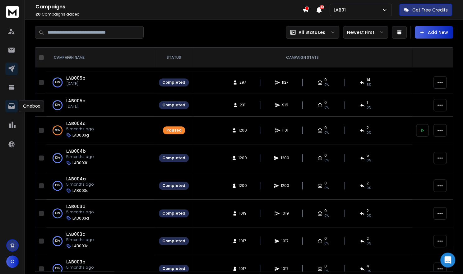
click at [10, 103] on icon at bounding box center [11, 105] width 7 height 7
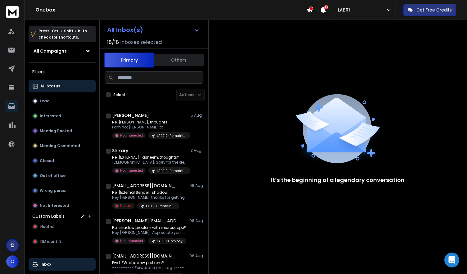
click at [173, 61] on button "Others" at bounding box center [179, 60] width 50 height 14
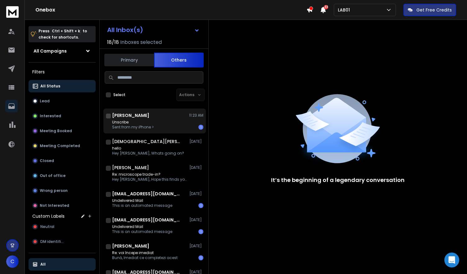
click at [174, 124] on div "Unscribe Sent from my iPhone > 1" at bounding box center [157, 125] width 91 height 10
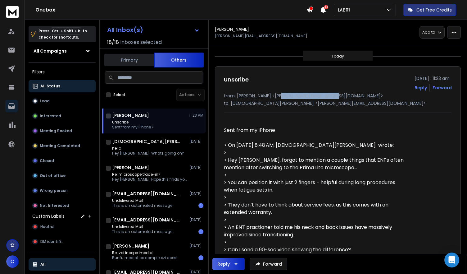
drag, startPoint x: 331, startPoint y: 94, endPoint x: 278, endPoint y: 94, distance: 52.8
click at [278, 94] on p "from: Chrisette Dharma <chrisette@dharmamd.com>" at bounding box center [338, 96] width 228 height 6
copy p "chrisette@dharmamd.com"
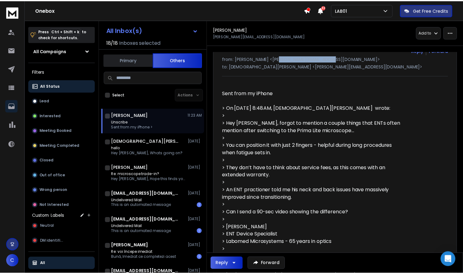
scroll to position [93, 0]
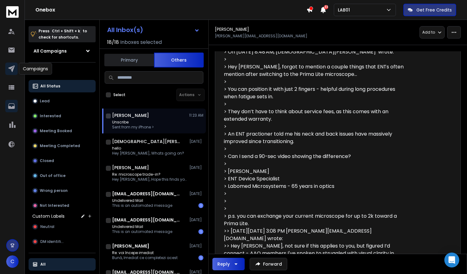
click at [15, 68] on icon at bounding box center [11, 68] width 7 height 7
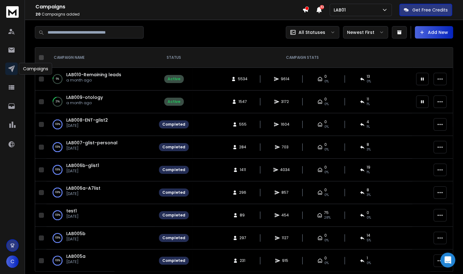
click at [71, 97] on span "LAB009-otology" at bounding box center [84, 97] width 37 height 6
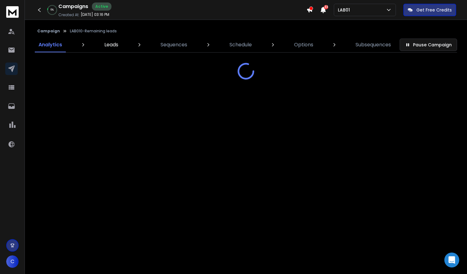
click at [114, 46] on p "Leads" at bounding box center [111, 44] width 14 height 7
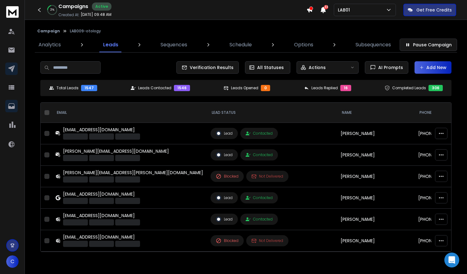
click at [8, 107] on icon at bounding box center [11, 106] width 7 height 6
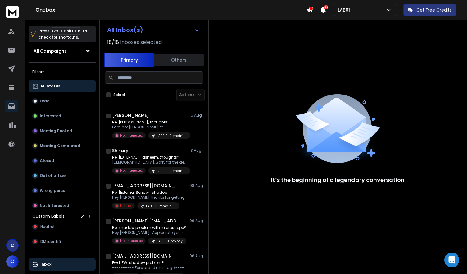
click at [167, 67] on div "Primary Others Select Actions Redling 15 Aug Re: Theresa, thoughts? I am not Th…" at bounding box center [154, 182] width 109 height 256
click at [172, 63] on button "Others" at bounding box center [179, 60] width 50 height 14
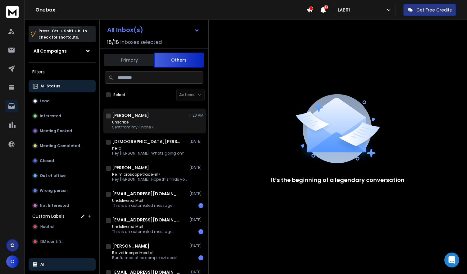
click at [154, 122] on p "Unscribe" at bounding box center [133, 122] width 42 height 5
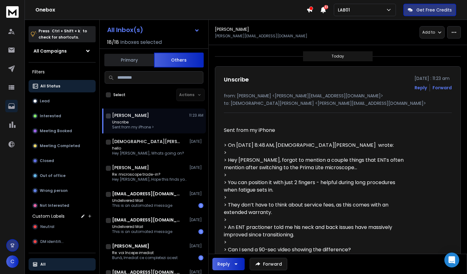
click at [448, 31] on button "button" at bounding box center [454, 32] width 14 height 12
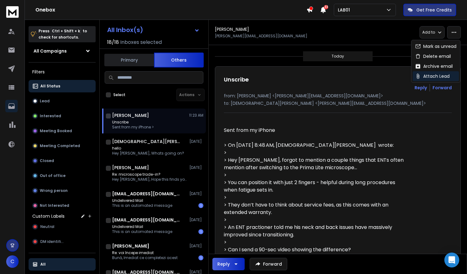
click at [446, 72] on div "Attach Lead" at bounding box center [436, 76] width 46 height 10
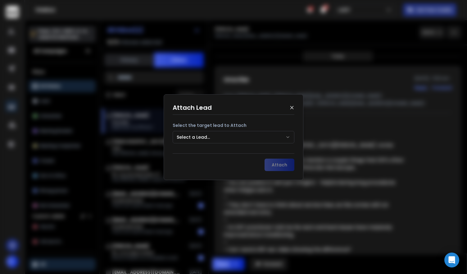
click at [274, 130] on div "Select the target lead to Attach Select a Lead..." at bounding box center [234, 134] width 122 height 24
click at [244, 141] on button "Select a Lead..." at bounding box center [234, 137] width 122 height 12
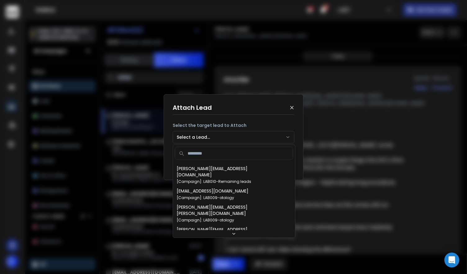
click at [195, 152] on input at bounding box center [234, 153] width 118 height 12
paste input "**********"
type input "**********"
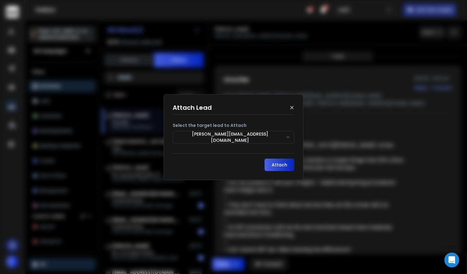
click at [278, 165] on button "Attach" at bounding box center [280, 164] width 30 height 12
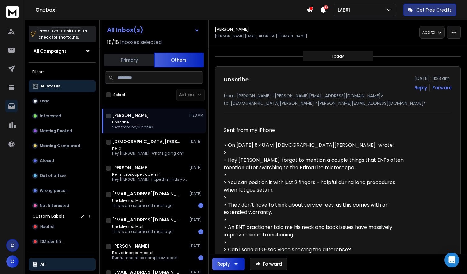
click at [437, 35] on div "Add to" at bounding box center [432, 32] width 25 height 12
click at [141, 61] on button "Primary" at bounding box center [129, 60] width 50 height 14
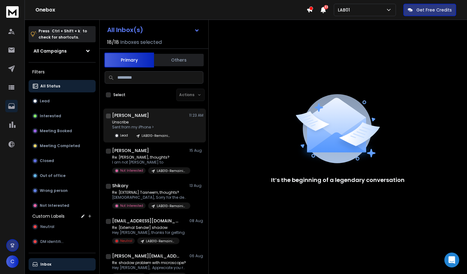
drag, startPoint x: 154, startPoint y: 123, endPoint x: 181, endPoint y: 115, distance: 28.3
click at [154, 122] on p "Unscribe" at bounding box center [143, 122] width 63 height 5
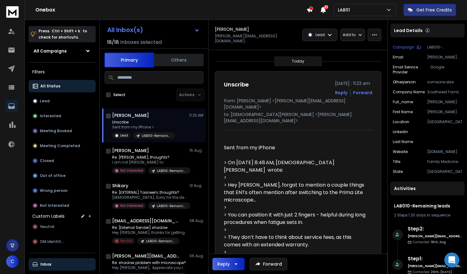
click at [321, 32] on p "Lead" at bounding box center [320, 34] width 9 height 5
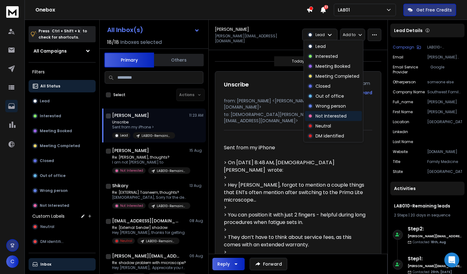
click at [330, 113] on p "Not Interested" at bounding box center [331, 116] width 31 height 6
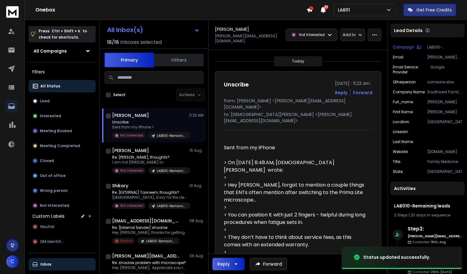
click at [375, 33] on icon "button" at bounding box center [375, 35] width 6 height 6
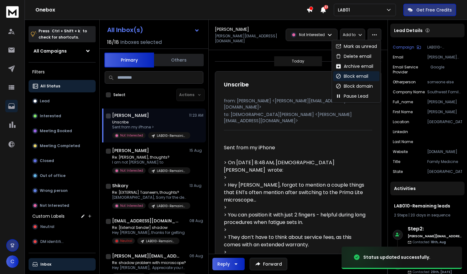
click at [365, 76] on div "Block email" at bounding box center [352, 76] width 33 height 6
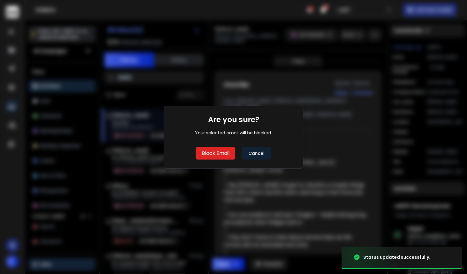
click at [221, 145] on div "Are you sure? Your selected email will be blocked. Block Email Cancel" at bounding box center [234, 137] width 122 height 45
click at [222, 151] on button "Block Email" at bounding box center [216, 153] width 40 height 12
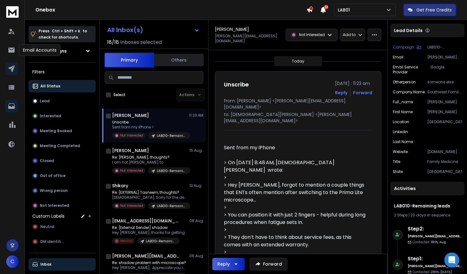
click at [14, 66] on icon at bounding box center [11, 68] width 7 height 7
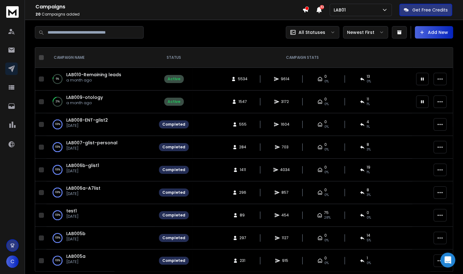
click at [95, 71] on td "6 % LAB010-Remaining leads a month ago" at bounding box center [100, 79] width 109 height 23
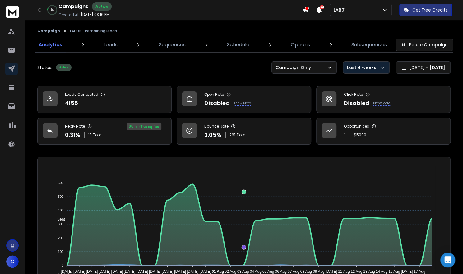
click at [347, 70] on p "Last 4 weeks" at bounding box center [363, 67] width 32 height 6
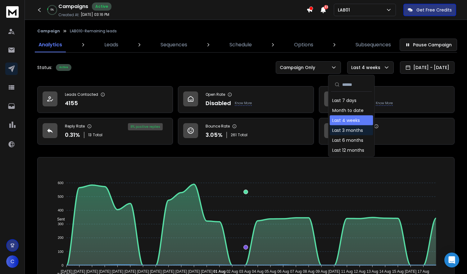
click at [349, 131] on div "Last 3 months" at bounding box center [348, 130] width 31 height 6
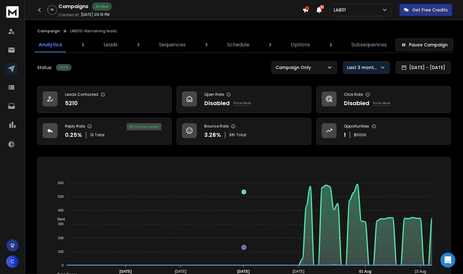
click at [379, 68] on icon "button" at bounding box center [382, 67] width 6 height 6
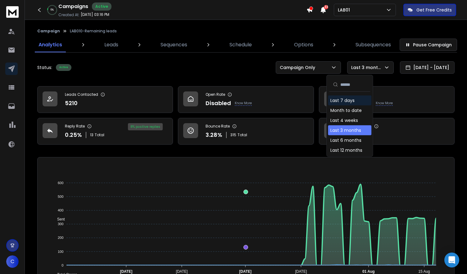
click at [90, 124] on icon at bounding box center [89, 126] width 4 height 4
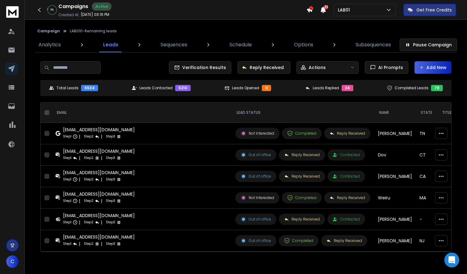
click at [54, 32] on button "Campaign" at bounding box center [48, 31] width 23 height 5
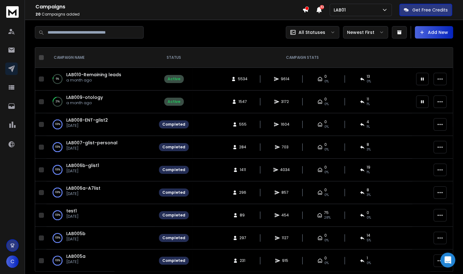
drag, startPoint x: 178, startPoint y: 10, endPoint x: 184, endPoint y: 11, distance: 5.7
click at [180, 10] on h1 "Campaigns" at bounding box center [168, 6] width 267 height 7
click at [188, 39] on div "Campaigns 20 Campaigns Added All Statuses Newest First Add New CAMPAIGN NAME ST…" at bounding box center [244, 148] width 418 height 245
click at [362, 14] on button "LAB01" at bounding box center [360, 10] width 62 height 12
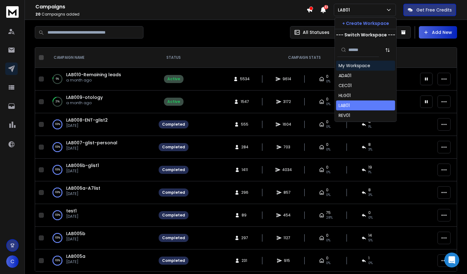
click at [353, 63] on div "My Workspace" at bounding box center [355, 65] width 32 height 6
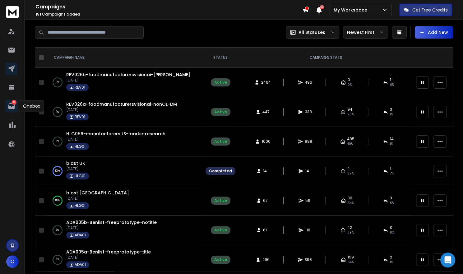
click at [13, 105] on p "5" at bounding box center [13, 102] width 5 height 5
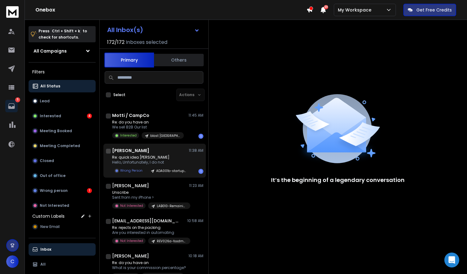
click at [157, 157] on p "Re: quick idea Farzaneh" at bounding box center [149, 157] width 75 height 5
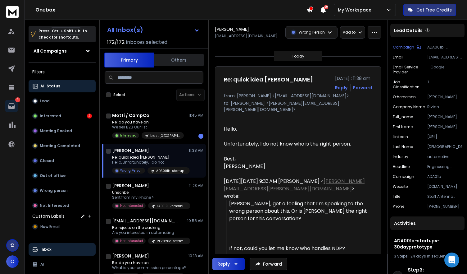
click at [328, 30] on icon at bounding box center [330, 32] width 5 height 5
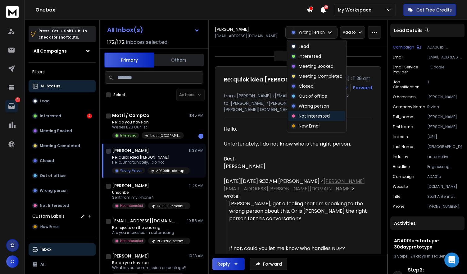
click at [319, 115] on p "Not Interested" at bounding box center [314, 116] width 31 height 6
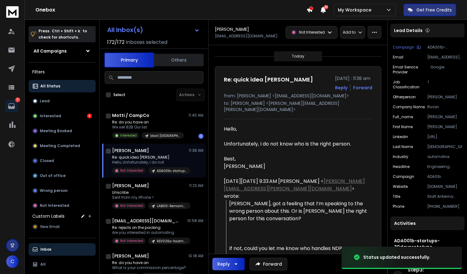
click at [330, 33] on icon at bounding box center [330, 32] width 5 height 5
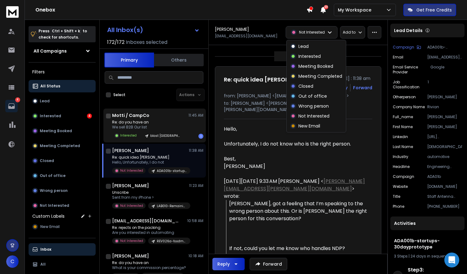
click at [169, 123] on div "Re: do you have an We sell B2B Our list Interested blast USA 1" at bounding box center [157, 129] width 91 height 19
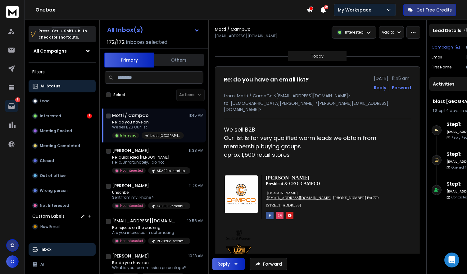
click at [377, 8] on div "My Workspace" at bounding box center [365, 10] width 54 height 6
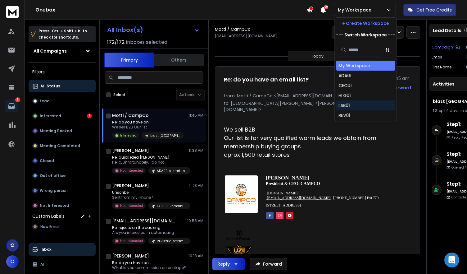
click at [356, 98] on div "HLG01" at bounding box center [365, 95] width 59 height 10
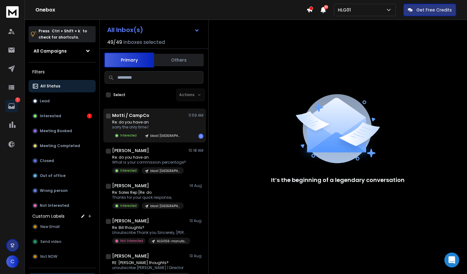
click at [127, 120] on p "Re: do you have an" at bounding box center [148, 122] width 72 height 5
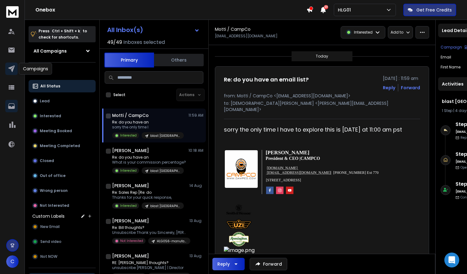
click at [11, 69] on icon at bounding box center [11, 68] width 7 height 7
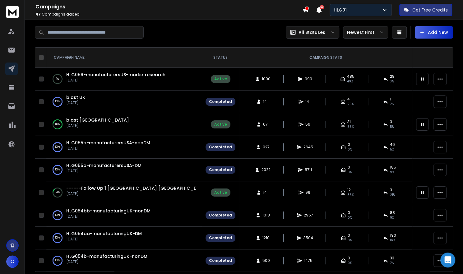
click at [378, 10] on div "HLG01" at bounding box center [360, 10] width 54 height 6
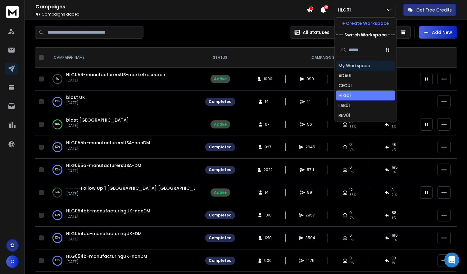
click at [363, 67] on div "My Workspace" at bounding box center [355, 65] width 32 height 6
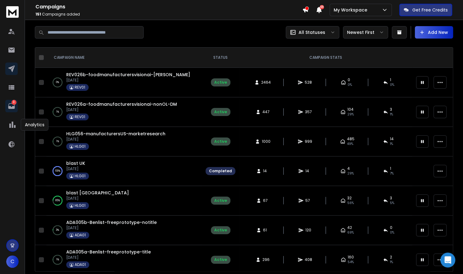
click at [12, 106] on icon at bounding box center [11, 106] width 7 height 6
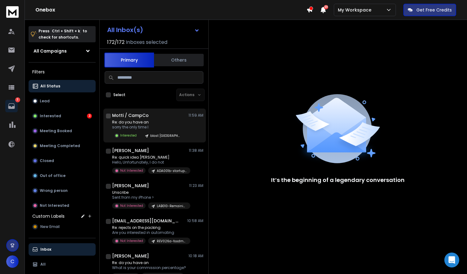
click at [152, 115] on div "Motti / CampCo 11:59 AM" at bounding box center [157, 115] width 91 height 6
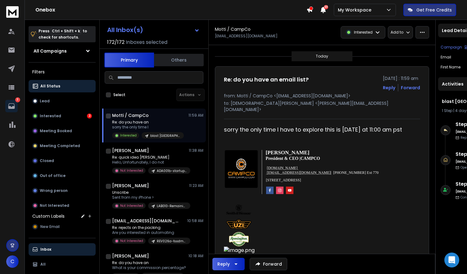
click at [365, 31] on p "Interested" at bounding box center [363, 32] width 19 height 5
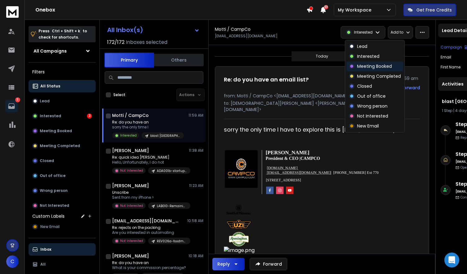
click at [372, 64] on p "Meeting Booked" at bounding box center [374, 66] width 35 height 6
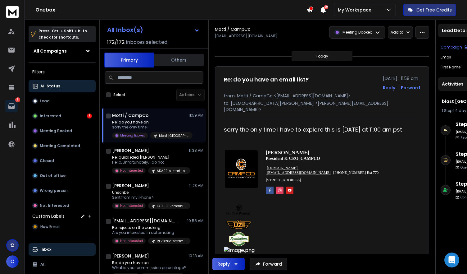
click at [181, 63] on button "Others" at bounding box center [179, 60] width 50 height 14
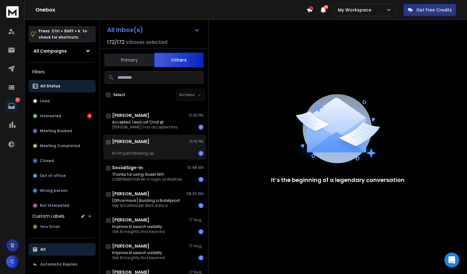
click at [149, 145] on div "Avallone 12:16 PM Hi i'm just following up 1" at bounding box center [157, 146] width 91 height 17
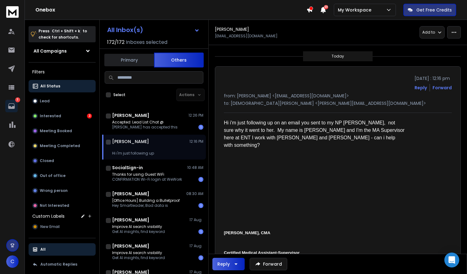
click at [421, 87] on button "Reply" at bounding box center [421, 88] width 12 height 6
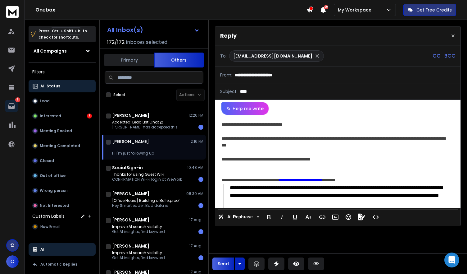
click at [292, 160] on div "**********" at bounding box center [335, 159] width 227 height 7
click at [265, 158] on div "**********" at bounding box center [335, 159] width 227 height 7
click at [313, 159] on div "**********" at bounding box center [335, 159] width 227 height 7
click at [375, 157] on div "**********" at bounding box center [335, 159] width 227 height 7
click at [312, 158] on div "**********" at bounding box center [335, 159] width 227 height 7
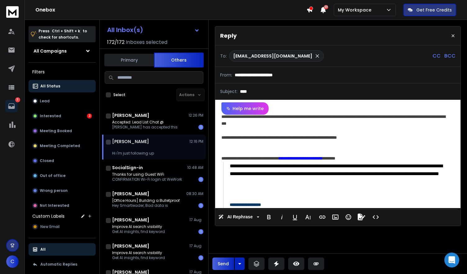
scroll to position [17, 0]
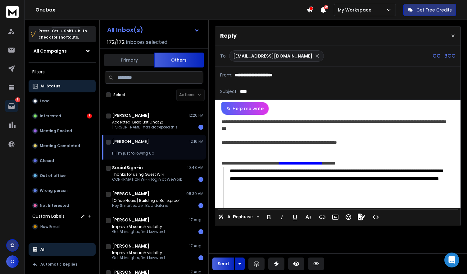
click at [313, 142] on div "**********" at bounding box center [335, 142] width 227 height 7
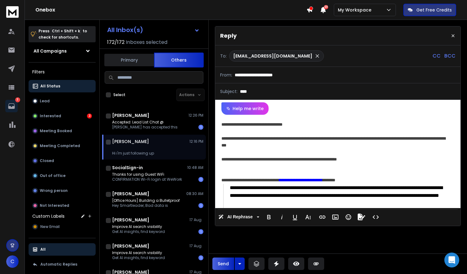
click at [354, 137] on div "**********" at bounding box center [335, 142] width 227 height 14
click at [314, 159] on div "**********" at bounding box center [335, 159] width 227 height 7
click at [313, 159] on div "**********" at bounding box center [335, 159] width 227 height 7
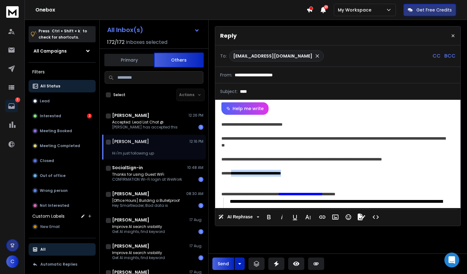
drag, startPoint x: 304, startPoint y: 171, endPoint x: 233, endPoint y: 175, distance: 71.3
click at [233, 175] on div "**********" at bounding box center [335, 173] width 227 height 7
click at [302, 176] on div "**********" at bounding box center [335, 173] width 227 height 7
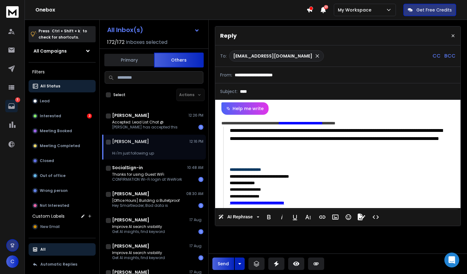
scroll to position [124, 0]
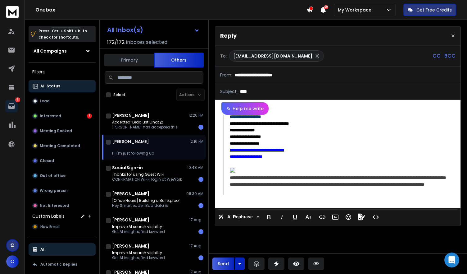
click at [254, 158] on link "**********" at bounding box center [246, 156] width 33 height 4
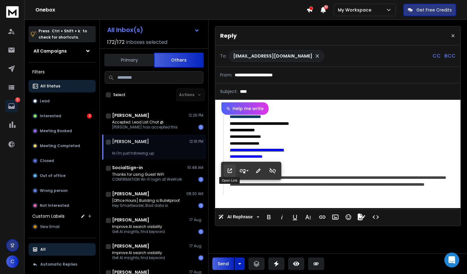
click at [232, 171] on icon "button" at bounding box center [229, 170] width 7 height 7
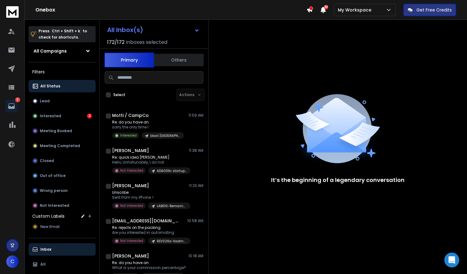
click at [195, 54] on button "Others" at bounding box center [179, 60] width 50 height 14
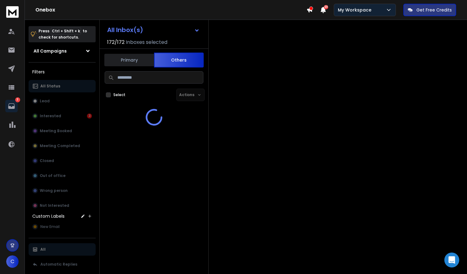
click at [368, 11] on p "My Workspace" at bounding box center [356, 10] width 36 height 6
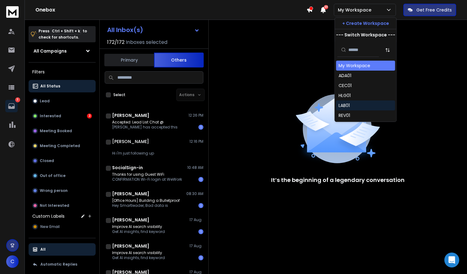
click at [348, 103] on div "LAB01" at bounding box center [344, 105] width 11 height 6
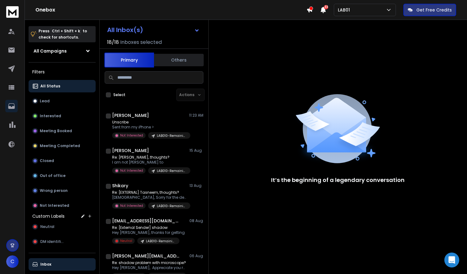
click at [176, 68] on div "Primary Others Select Actions [PERSON_NAME] 11:23 AM Unscribe Sent from my iPho…" at bounding box center [154, 182] width 109 height 256
click at [180, 58] on button "Others" at bounding box center [179, 60] width 50 height 14
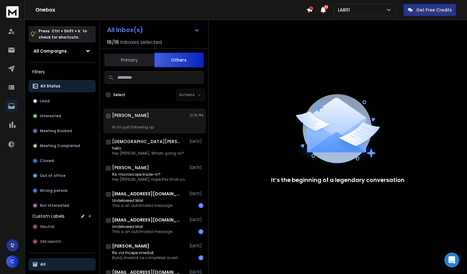
click at [156, 127] on div "Hi i'm just following up" at bounding box center [157, 125] width 91 height 10
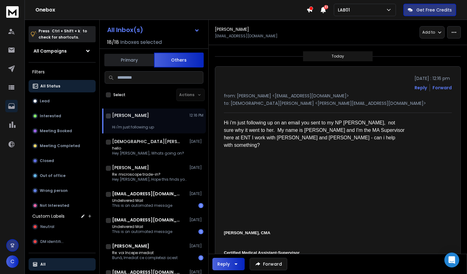
click at [420, 89] on button "Reply" at bounding box center [421, 88] width 12 height 6
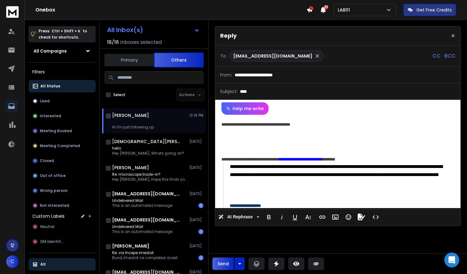
click at [283, 123] on div "**********" at bounding box center [335, 124] width 227 height 7
click at [230, 136] on div at bounding box center [338, 138] width 233 height 7
click at [262, 137] on div "**********" at bounding box center [335, 138] width 227 height 7
drag, startPoint x: 277, startPoint y: 138, endPoint x: 300, endPoint y: 138, distance: 23.0
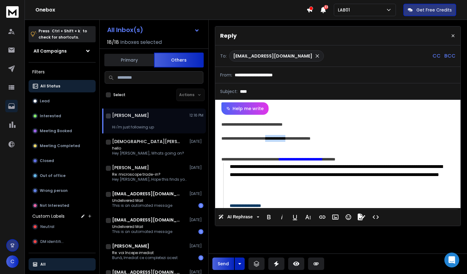
click at [300, 138] on div "**********" at bounding box center [335, 138] width 227 height 7
click at [284, 136] on div "**********" at bounding box center [335, 138] width 227 height 7
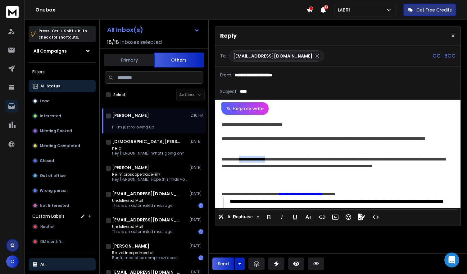
drag, startPoint x: 246, startPoint y: 158, endPoint x: 275, endPoint y: 160, distance: 29.3
click at [278, 159] on div "**********" at bounding box center [335, 166] width 227 height 21
click at [248, 165] on div "**********" at bounding box center [335, 166] width 227 height 21
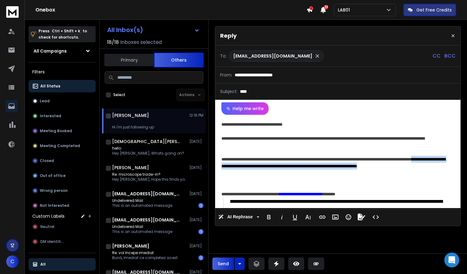
drag, startPoint x: 247, startPoint y: 166, endPoint x: 349, endPoint y: 174, distance: 101.9
click at [349, 174] on div "**********" at bounding box center [335, 166] width 227 height 21
click at [260, 176] on div "**********" at bounding box center [335, 166] width 227 height 21
drag, startPoint x: 263, startPoint y: 172, endPoint x: 249, endPoint y: 165, distance: 15.7
click at [249, 165] on div "**********" at bounding box center [335, 166] width 227 height 21
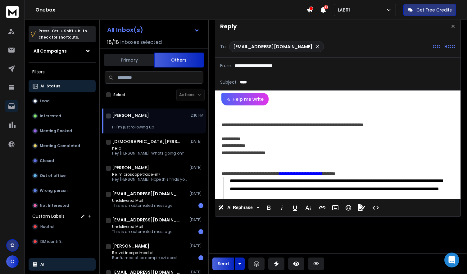
scroll to position [62, 0]
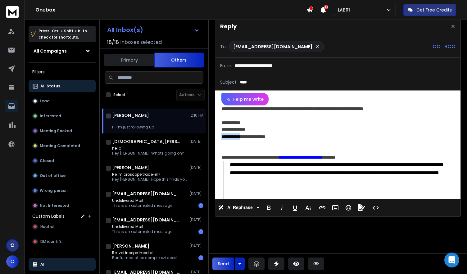
drag, startPoint x: 245, startPoint y: 136, endPoint x: 215, endPoint y: 136, distance: 29.5
click at [215, 136] on div "**********" at bounding box center [337, 151] width 244 height 93
click at [278, 136] on div "**********" at bounding box center [335, 136] width 227 height 7
drag, startPoint x: 244, startPoint y: 136, endPoint x: 219, endPoint y: 136, distance: 24.9
click at [219, 136] on div "**********" at bounding box center [337, 151] width 244 height 93
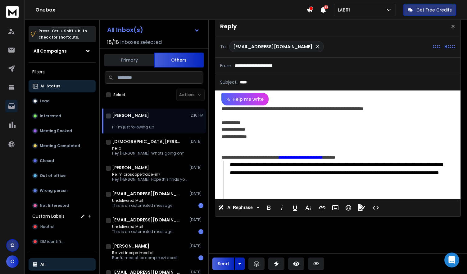
click at [264, 138] on div "**********" at bounding box center [335, 136] width 227 height 7
click at [264, 144] on div at bounding box center [338, 143] width 232 height 7
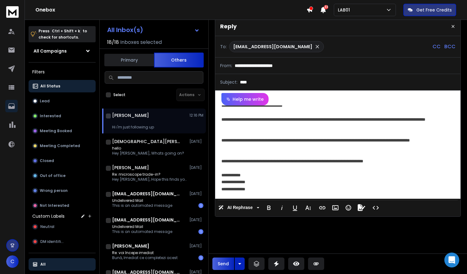
scroll to position [0, 0]
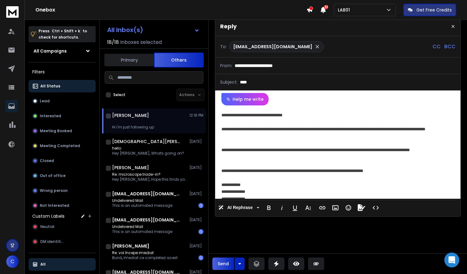
click at [221, 262] on button "Send" at bounding box center [224, 263] width 22 height 12
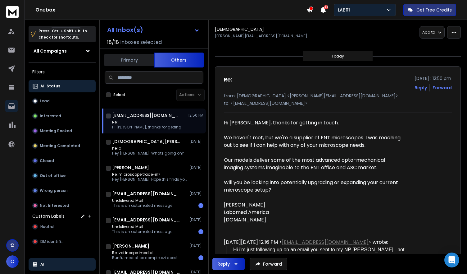
click at [366, 7] on div "LAB01" at bounding box center [365, 10] width 54 height 6
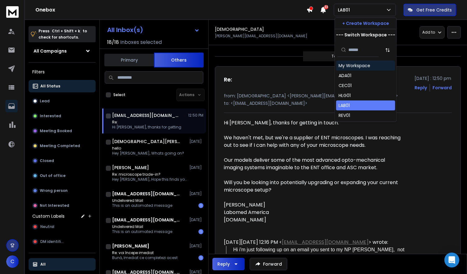
click at [363, 66] on div "My Workspace" at bounding box center [355, 65] width 32 height 6
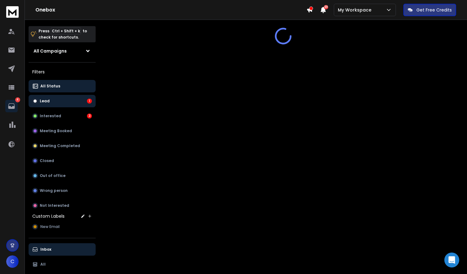
click at [71, 99] on button "Lead 1" at bounding box center [62, 101] width 67 height 12
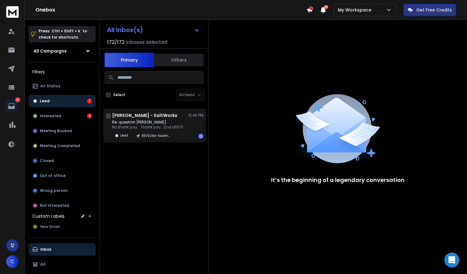
click at [160, 113] on h1 "[PERSON_NAME] - SaltWorks" at bounding box center [144, 115] width 65 height 6
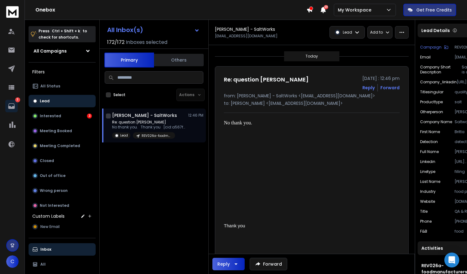
click at [360, 34] on icon at bounding box center [357, 32] width 5 height 5
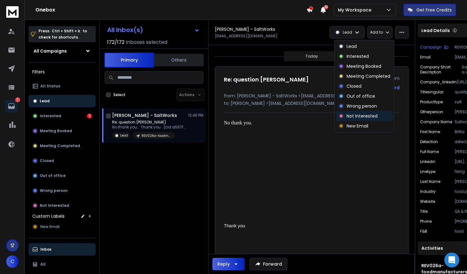
click at [359, 114] on p "Not Interested" at bounding box center [362, 116] width 31 height 6
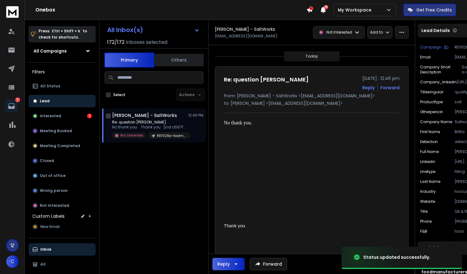
click at [176, 64] on button "Others" at bounding box center [179, 60] width 50 height 14
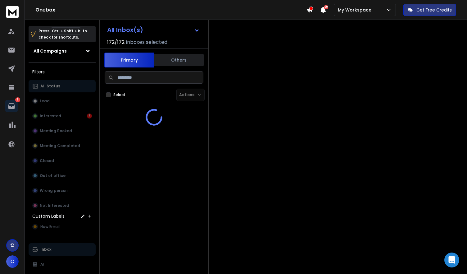
click at [142, 62] on button "Primary" at bounding box center [129, 60] width 50 height 15
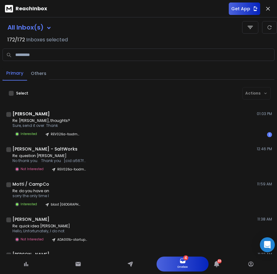
click at [269, 10] on icon at bounding box center [268, 9] width 4 height 4
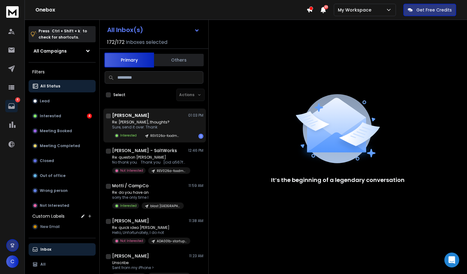
click at [154, 123] on p "Re: [PERSON_NAME], thoughts?" at bounding box center [148, 122] width 72 height 5
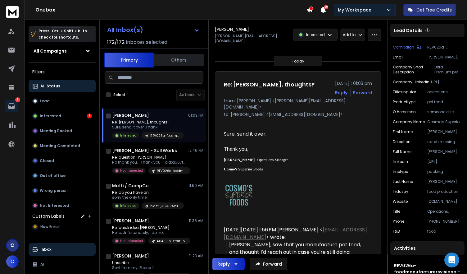
click at [276, 13] on button "My Workspace" at bounding box center [365, 10] width 62 height 12
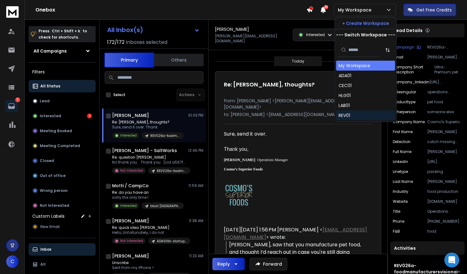
click at [276, 113] on div "REV01" at bounding box center [365, 115] width 59 height 10
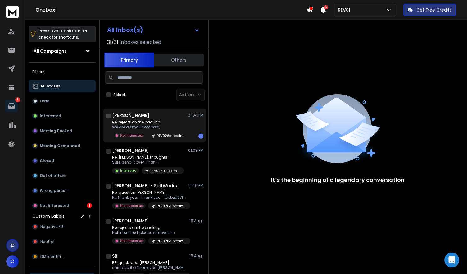
click at [152, 124] on p "Re: rejects on the packing" at bounding box center [149, 122] width 75 height 5
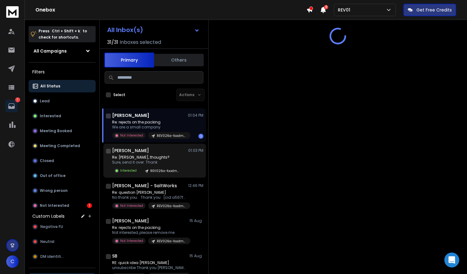
click at [148, 159] on p "Re: [PERSON_NAME], thoughts?" at bounding box center [148, 157] width 72 height 5
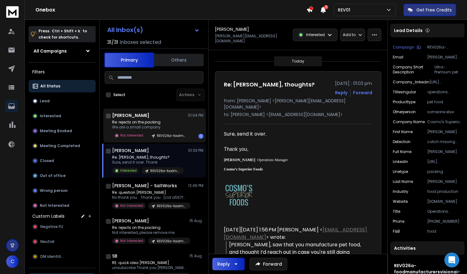
click at [163, 125] on p "We are a small company" at bounding box center [149, 127] width 75 height 5
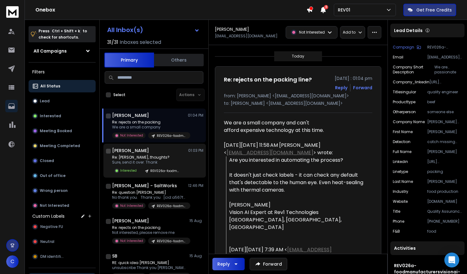
click at [160, 159] on p "Re: [PERSON_NAME], thoughts?" at bounding box center [148, 157] width 72 height 5
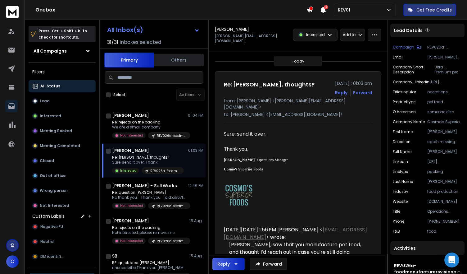
click at [437, 154] on p "[PERSON_NAME]" at bounding box center [445, 151] width 35 height 5
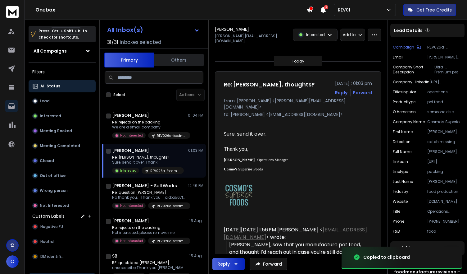
click at [435, 212] on p "Operations Manager" at bounding box center [445, 211] width 35 height 5
click at [449, 56] on p "[PERSON_NAME][EMAIL_ADDRESS][DOMAIN_NAME]" at bounding box center [445, 57] width 35 height 5
click at [437, 162] on p "[URL][DOMAIN_NAME][PERSON_NAME]" at bounding box center [445, 161] width 35 height 5
click at [434, 223] on p "[PHONE_NUMBER]" at bounding box center [445, 221] width 35 height 5
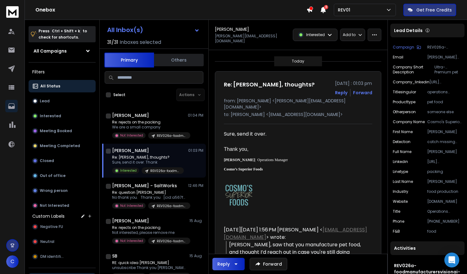
click at [438, 122] on p "Cosmo's Superior Foods" at bounding box center [445, 121] width 35 height 5
click at [439, 83] on p "[URL][DOMAIN_NAME]" at bounding box center [446, 82] width 33 height 5
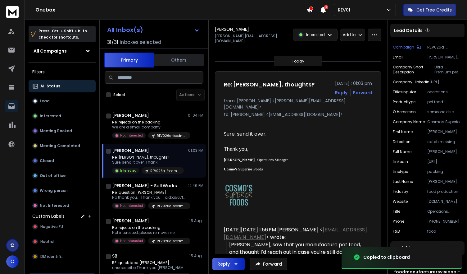
click at [445, 204] on div "Campaign REV026a-foodmanufacturersvisionai-nonOL-DM Email [PERSON_NAME][EMAIL_A…" at bounding box center [428, 139] width 74 height 204
drag, startPoint x: 445, startPoint y: 203, endPoint x: 436, endPoint y: 201, distance: 9.5
click at [445, 203] on p "[DOMAIN_NAME]" at bounding box center [445, 201] width 35 height 5
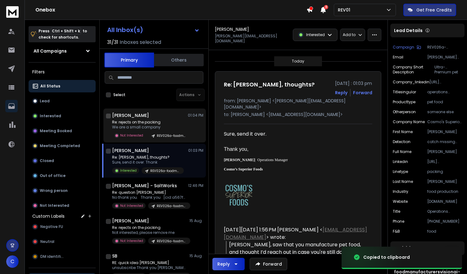
click at [140, 121] on p "Re: rejects on the packing" at bounding box center [149, 122] width 75 height 5
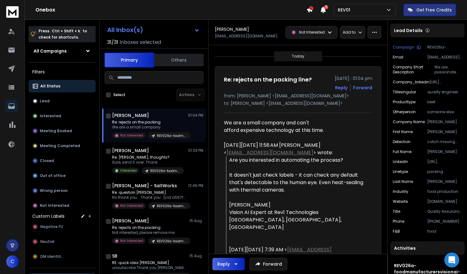
click at [144, 122] on p "Re: rejects on the packing" at bounding box center [149, 122] width 75 height 5
